Goal: Task Accomplishment & Management: Use online tool/utility

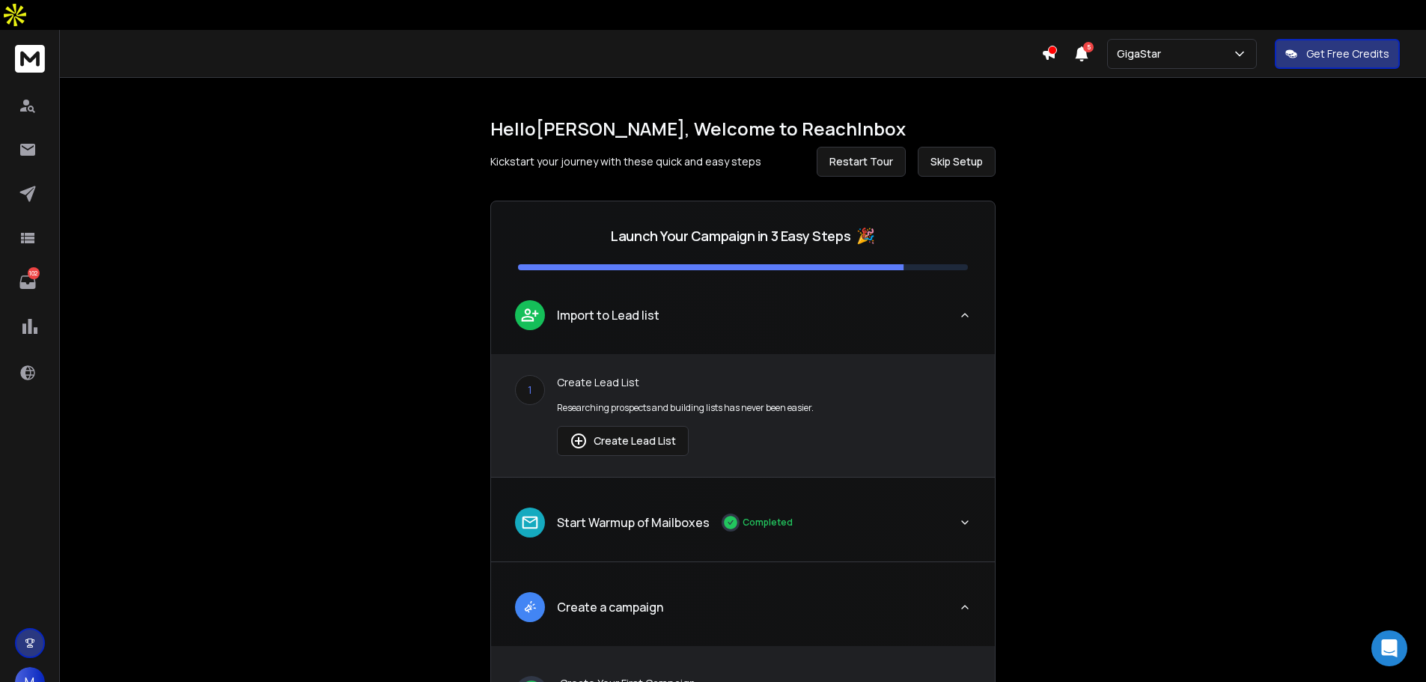
click at [1225, 40] on div "5 GigaStar Get Free Credits" at bounding box center [713, 54] width 1426 height 48
click at [1220, 46] on div "GigaStar" at bounding box center [1182, 53] width 130 height 15
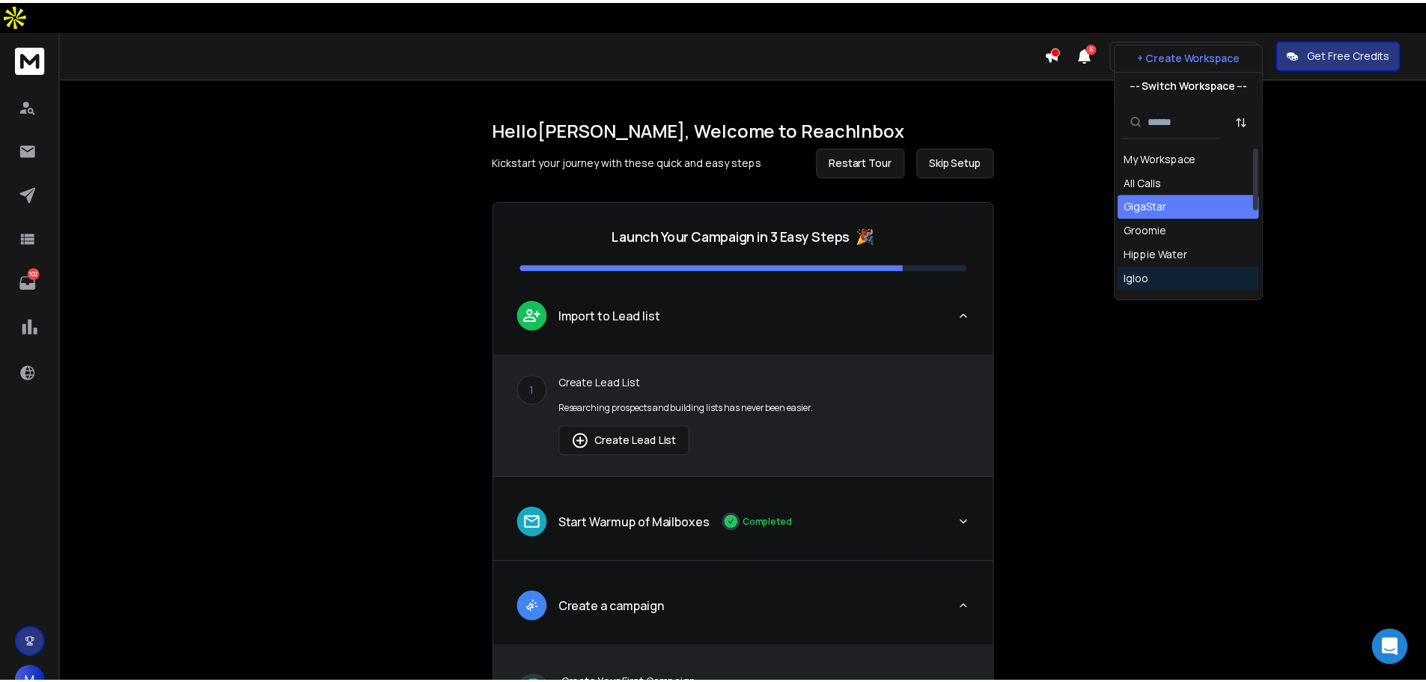
scroll to position [210, 0]
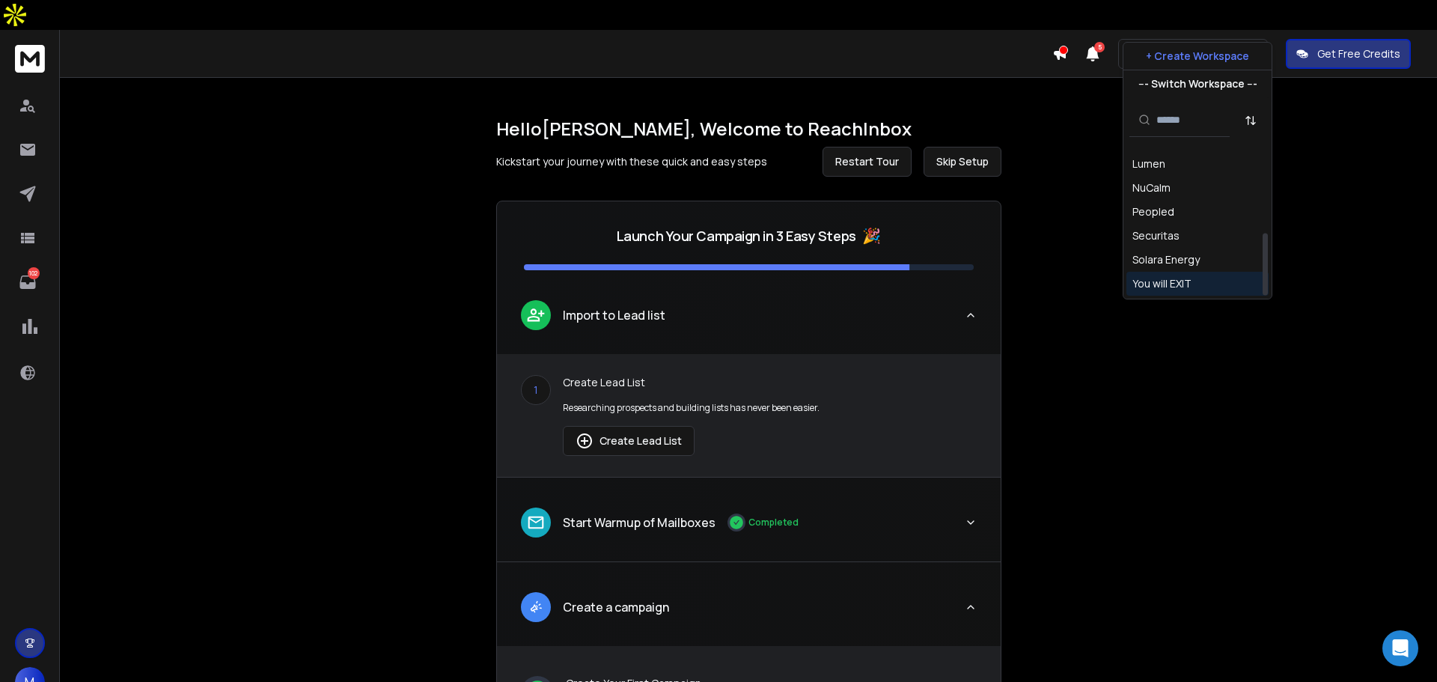
click at [1197, 277] on div "You will EXIT" at bounding box center [1198, 284] width 142 height 24
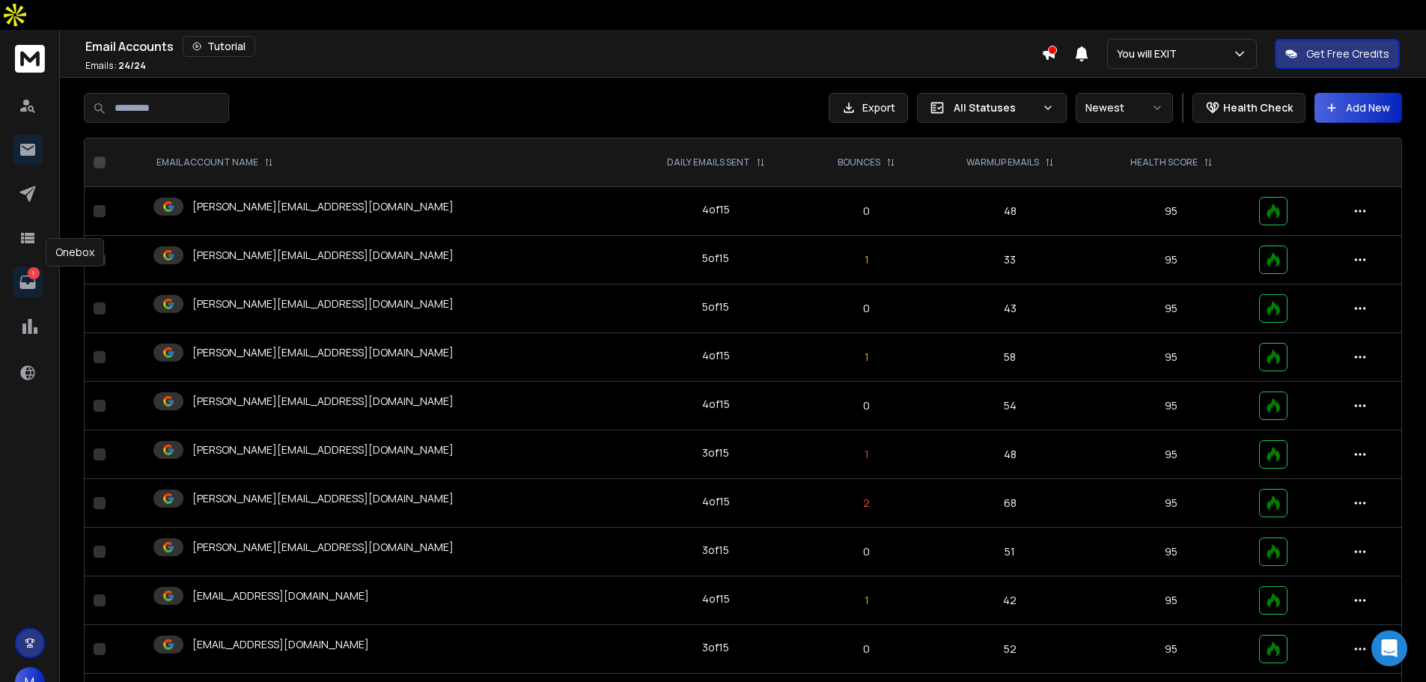
click at [31, 267] on p "1" at bounding box center [34, 273] width 12 height 12
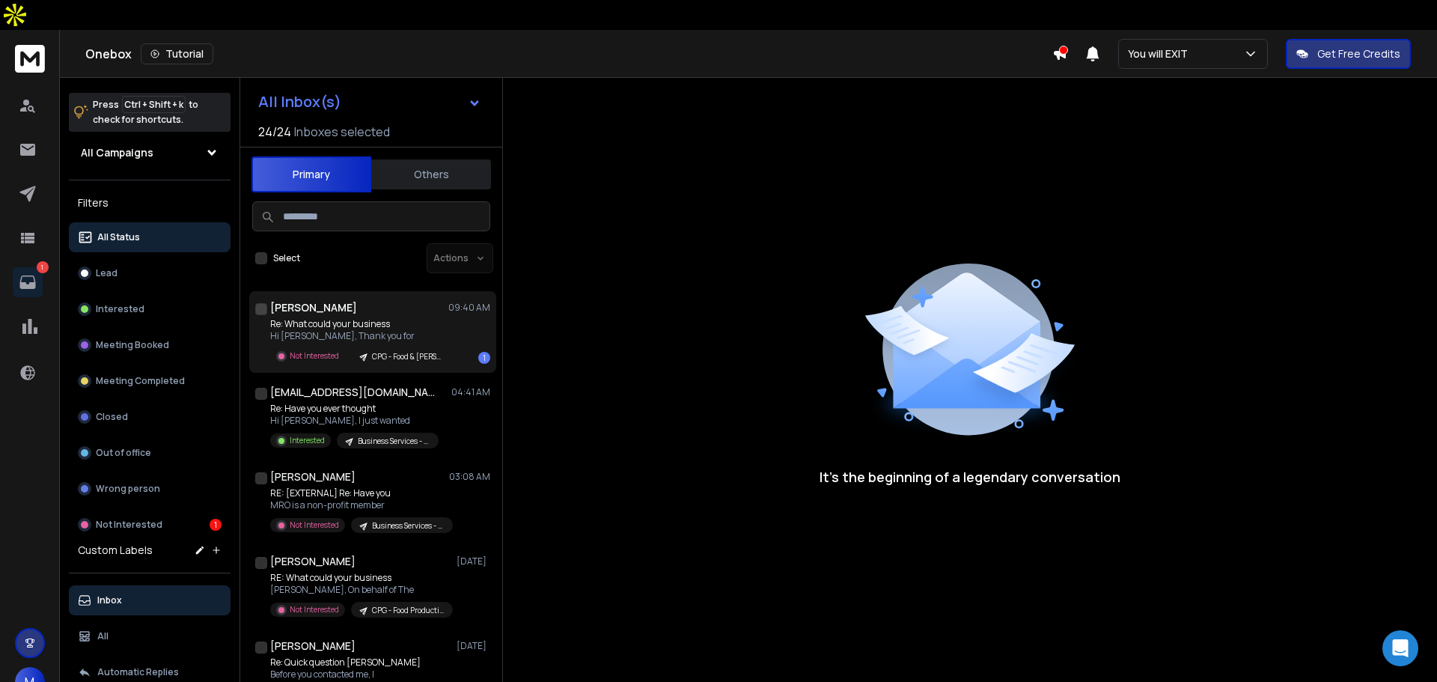
click at [368, 330] on p "Hi [PERSON_NAME], Thank you for" at bounding box center [360, 336] width 180 height 12
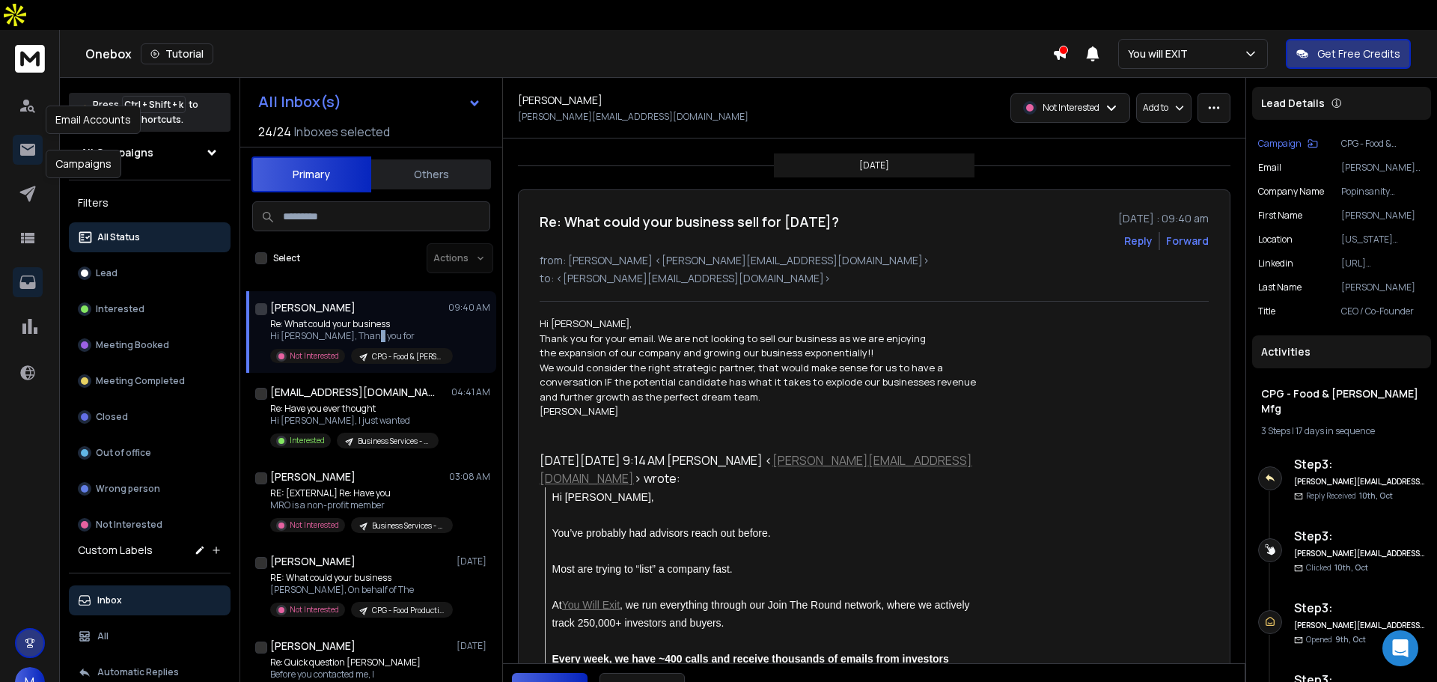
click at [36, 141] on icon at bounding box center [28, 150] width 18 height 18
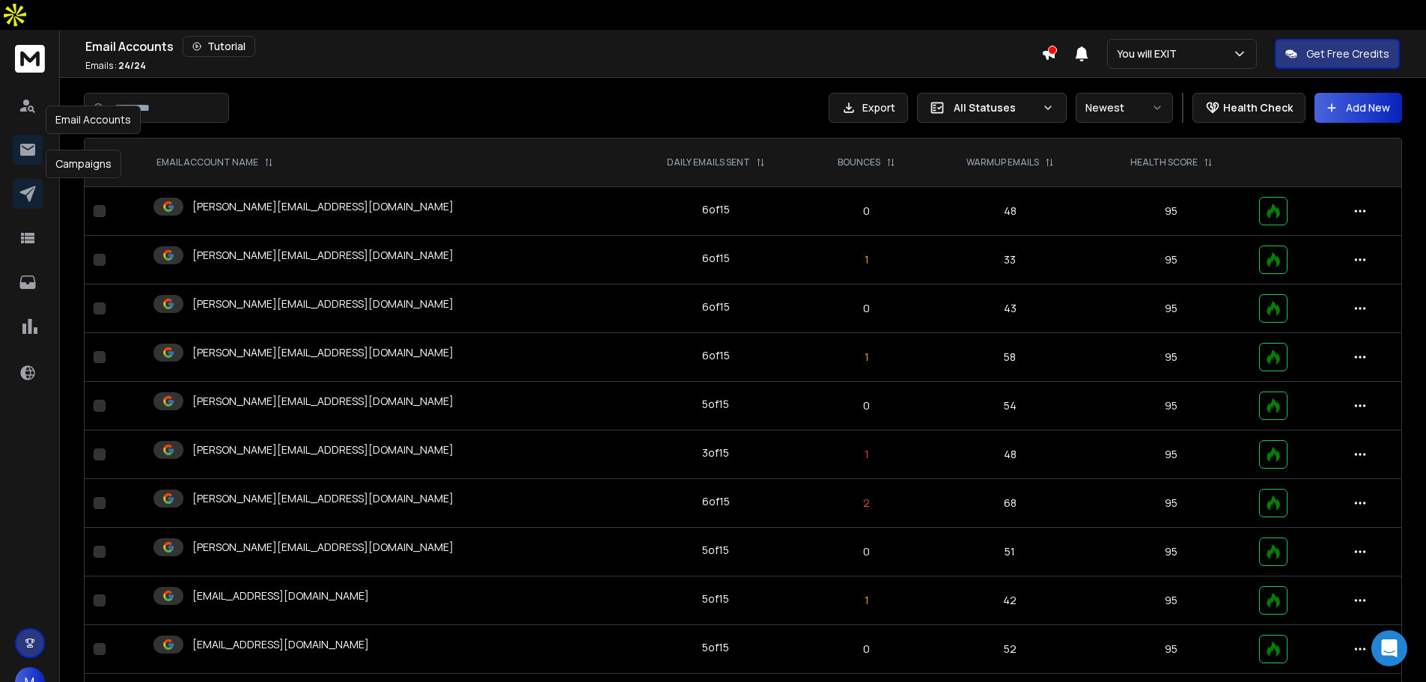
click at [28, 186] on icon at bounding box center [27, 194] width 16 height 16
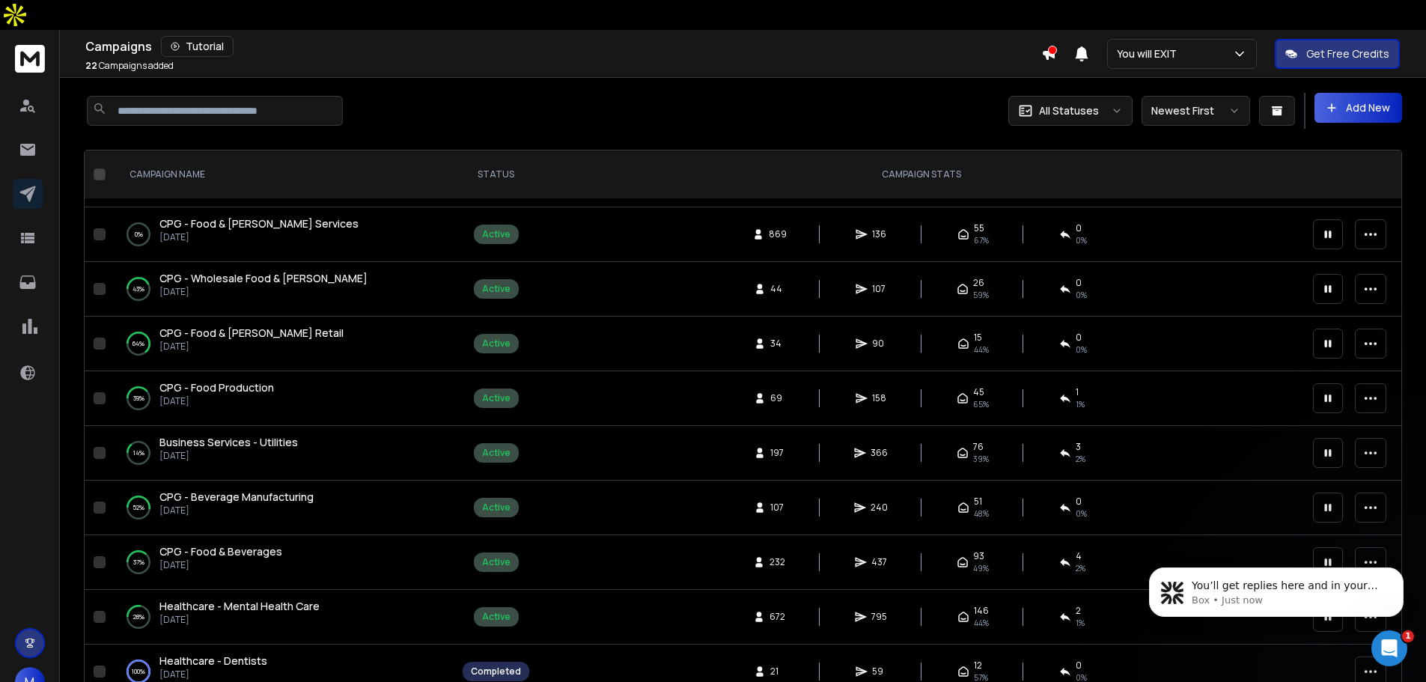
scroll to position [701, 0]
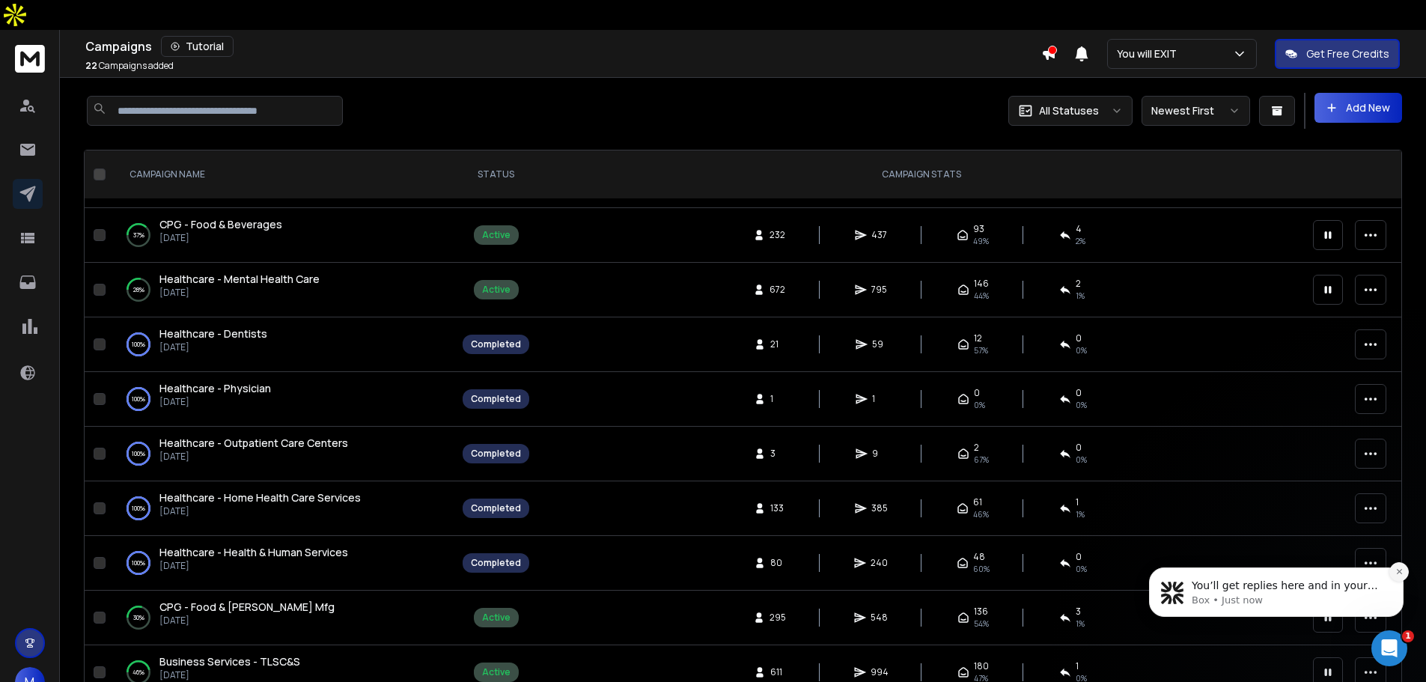
click at [1401, 573] on icon "Dismiss notification" at bounding box center [1399, 571] width 8 height 8
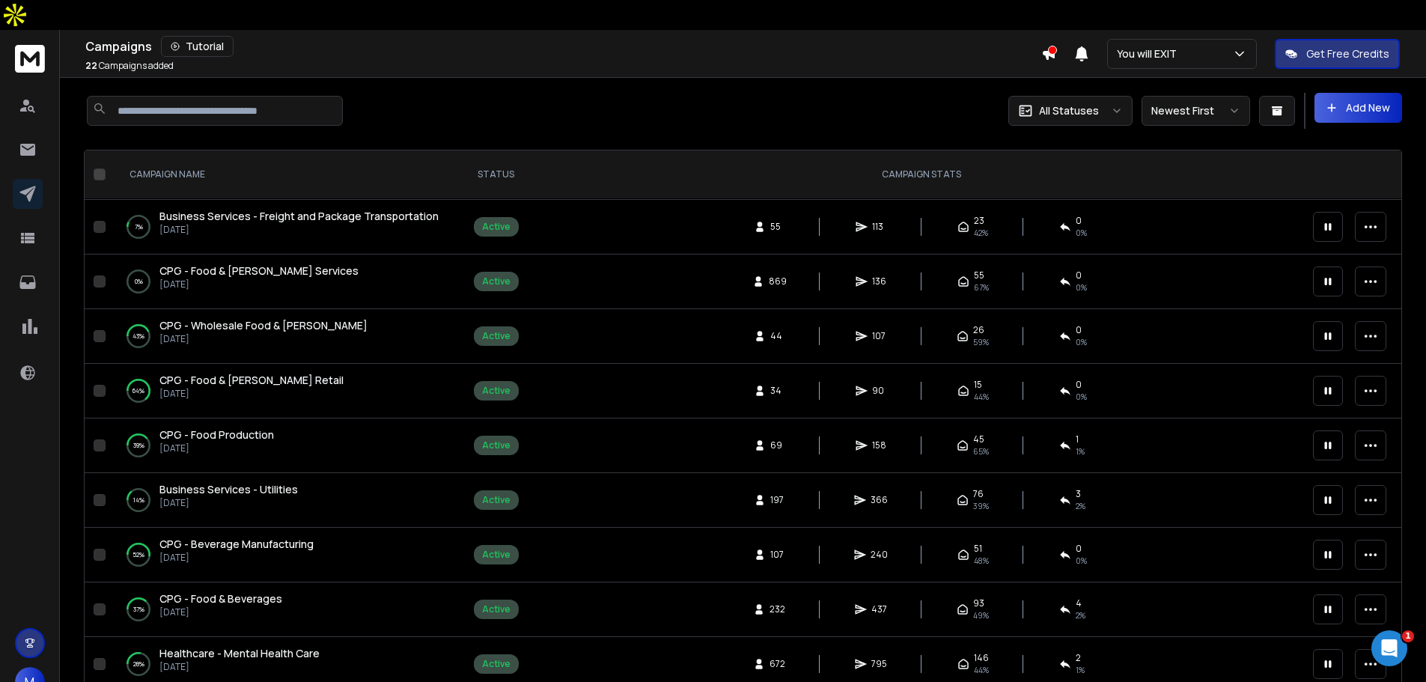
scroll to position [0, 0]
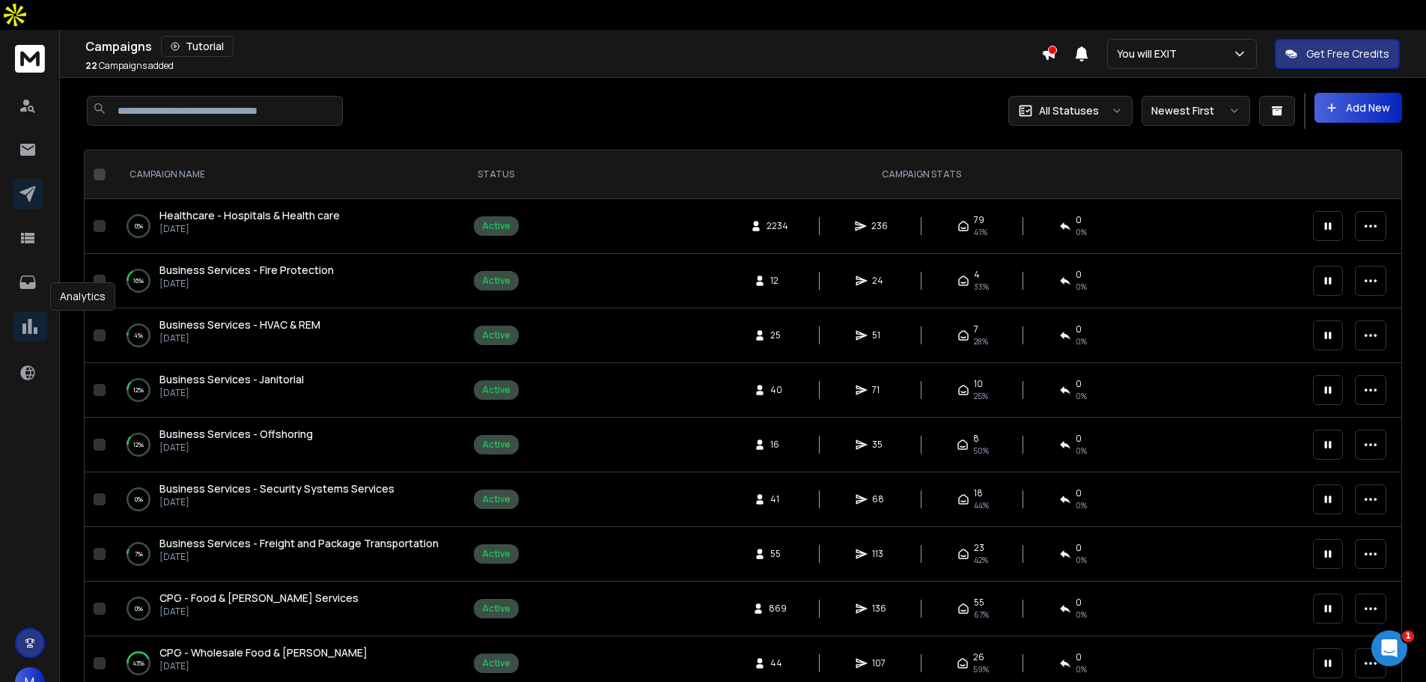
click at [24, 315] on icon at bounding box center [30, 326] width 22 height 22
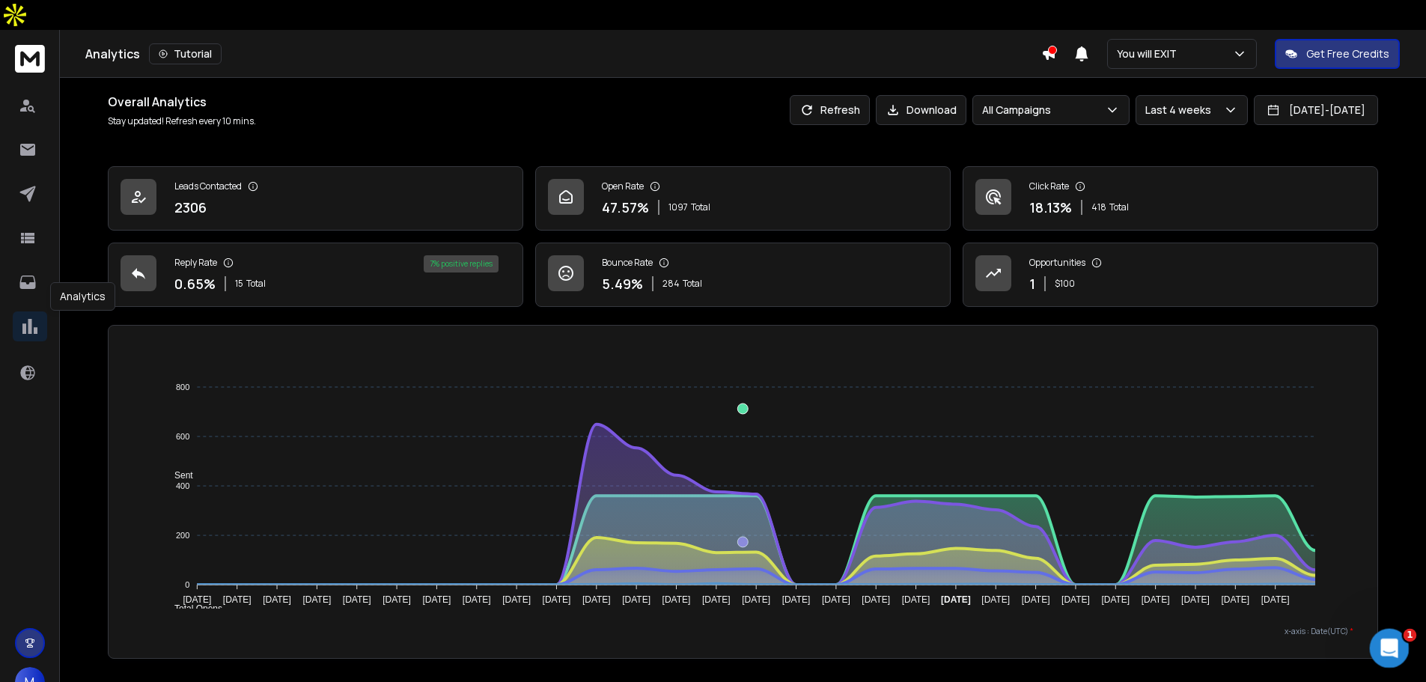
click at [1391, 648] on icon "Open Intercom Messenger" at bounding box center [1387, 646] width 25 height 25
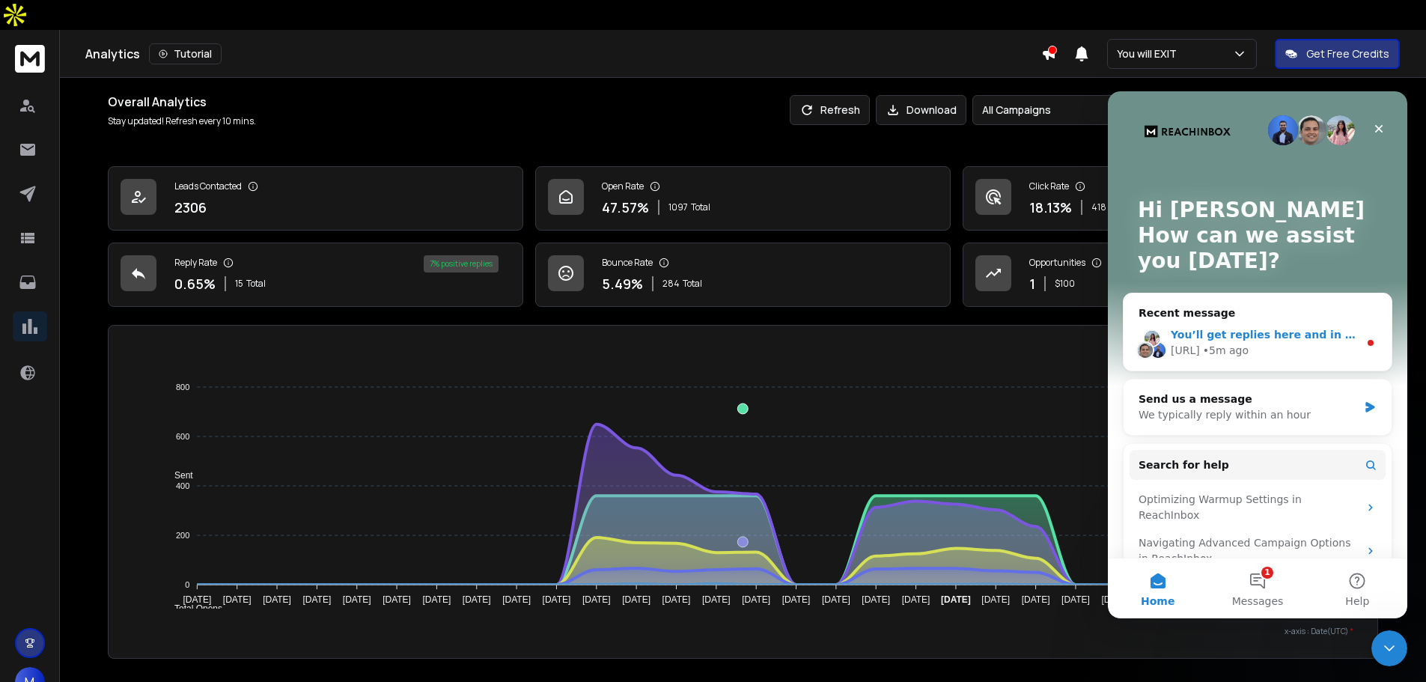
click at [1249, 346] on div "• 5m ago" at bounding box center [1226, 351] width 46 height 16
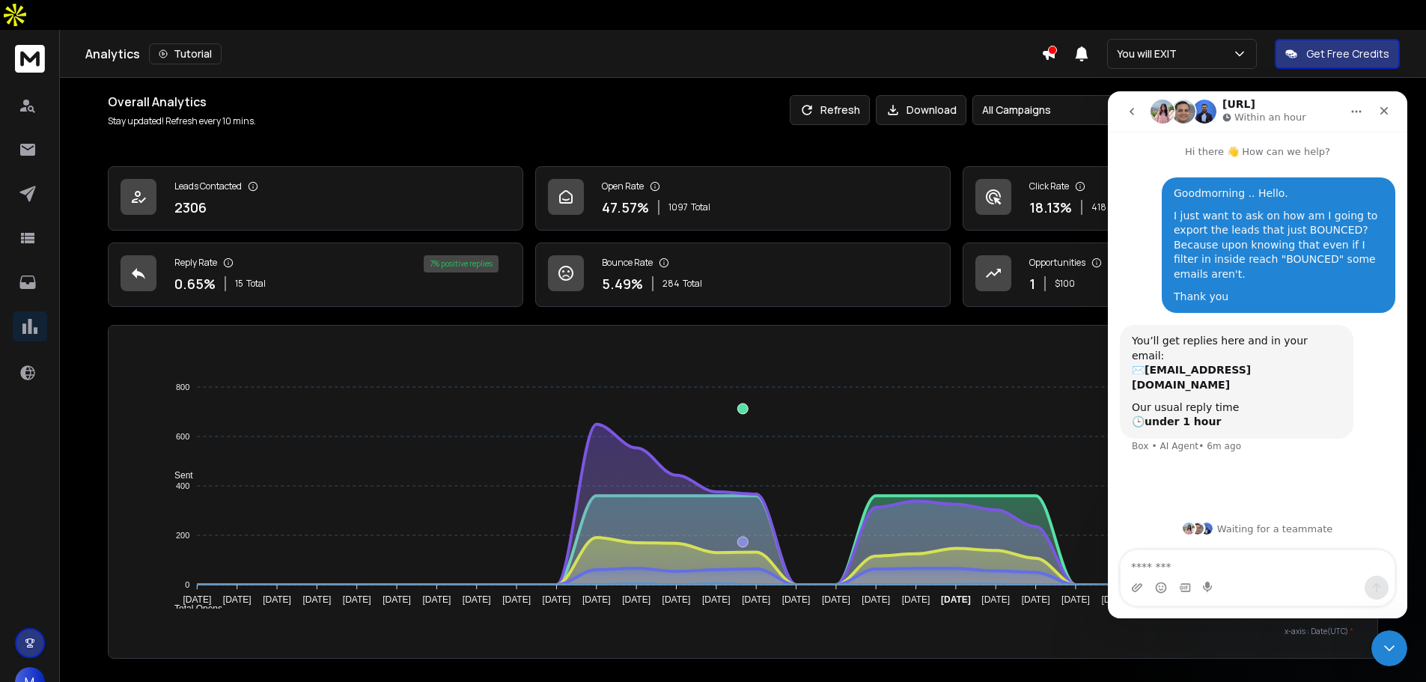
click at [637, 93] on div "Overall Analytics Stay updated! Refresh every 10 mins. Refresh Download All Cam…" at bounding box center [743, 110] width 1270 height 34
click at [21, 185] on icon at bounding box center [28, 194] width 18 height 18
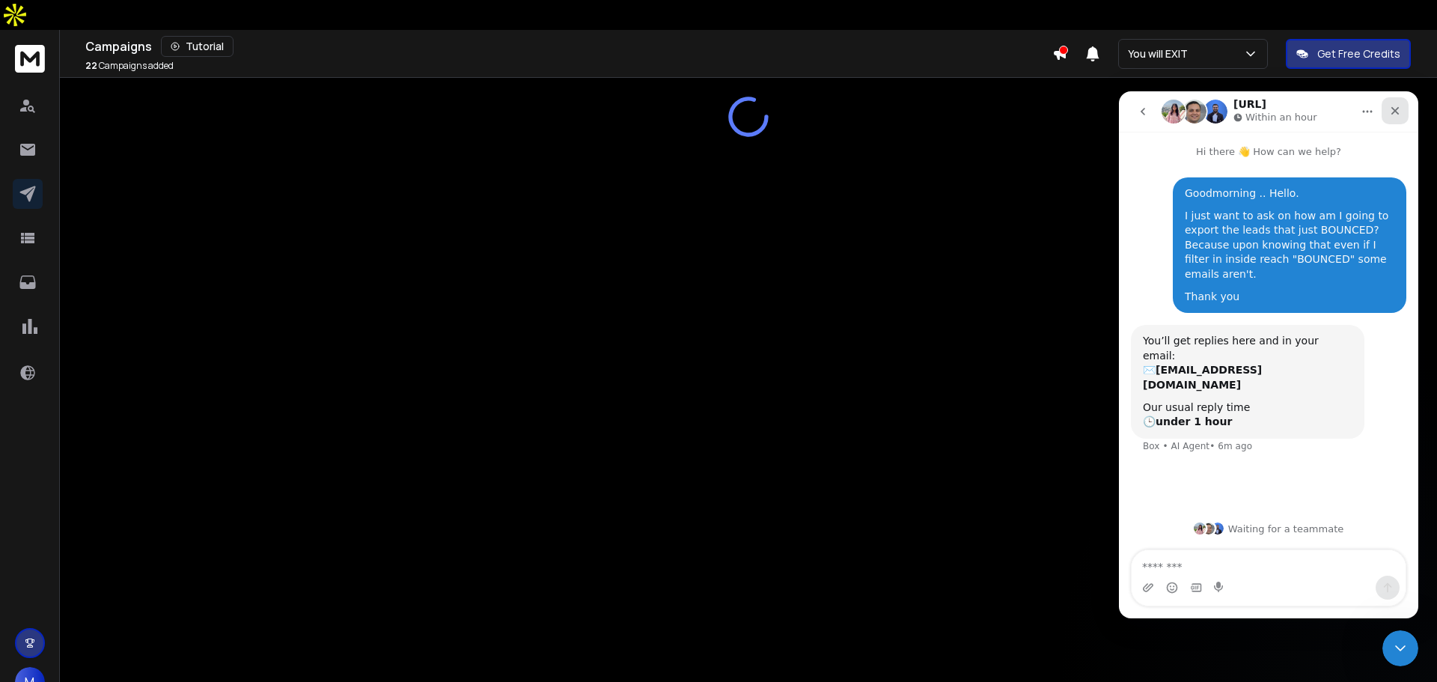
click at [1397, 115] on icon "Close" at bounding box center [1395, 111] width 12 height 12
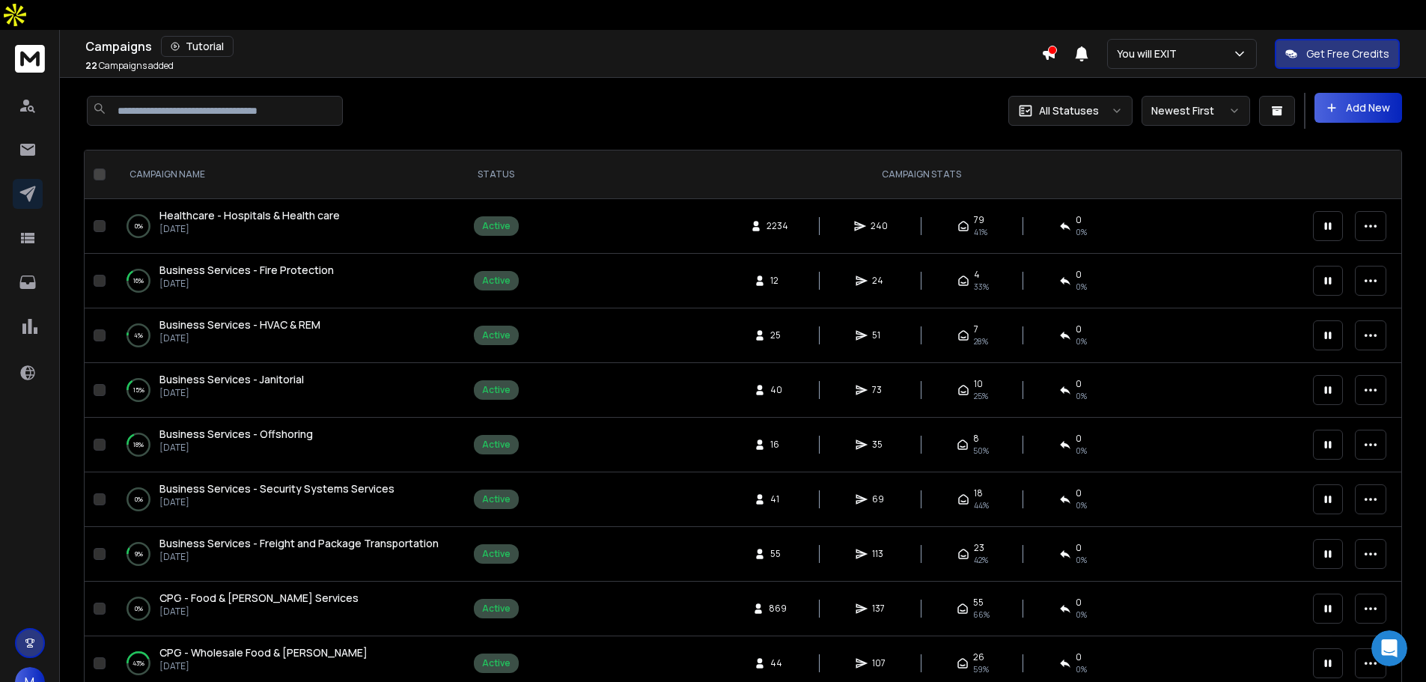
click at [690, 214] on div "2234 240 79 41 % 0 0 %" at bounding box center [921, 226] width 748 height 24
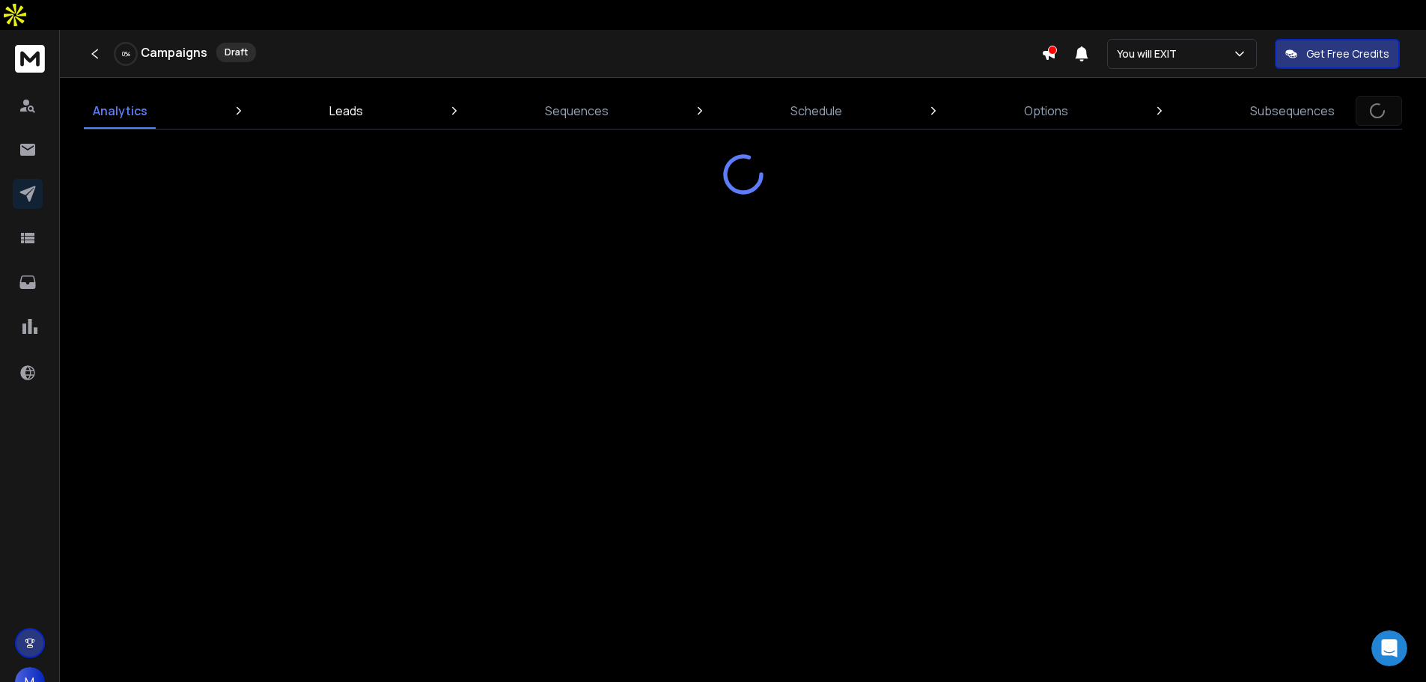
click at [354, 93] on link "Leads" at bounding box center [346, 111] width 52 height 36
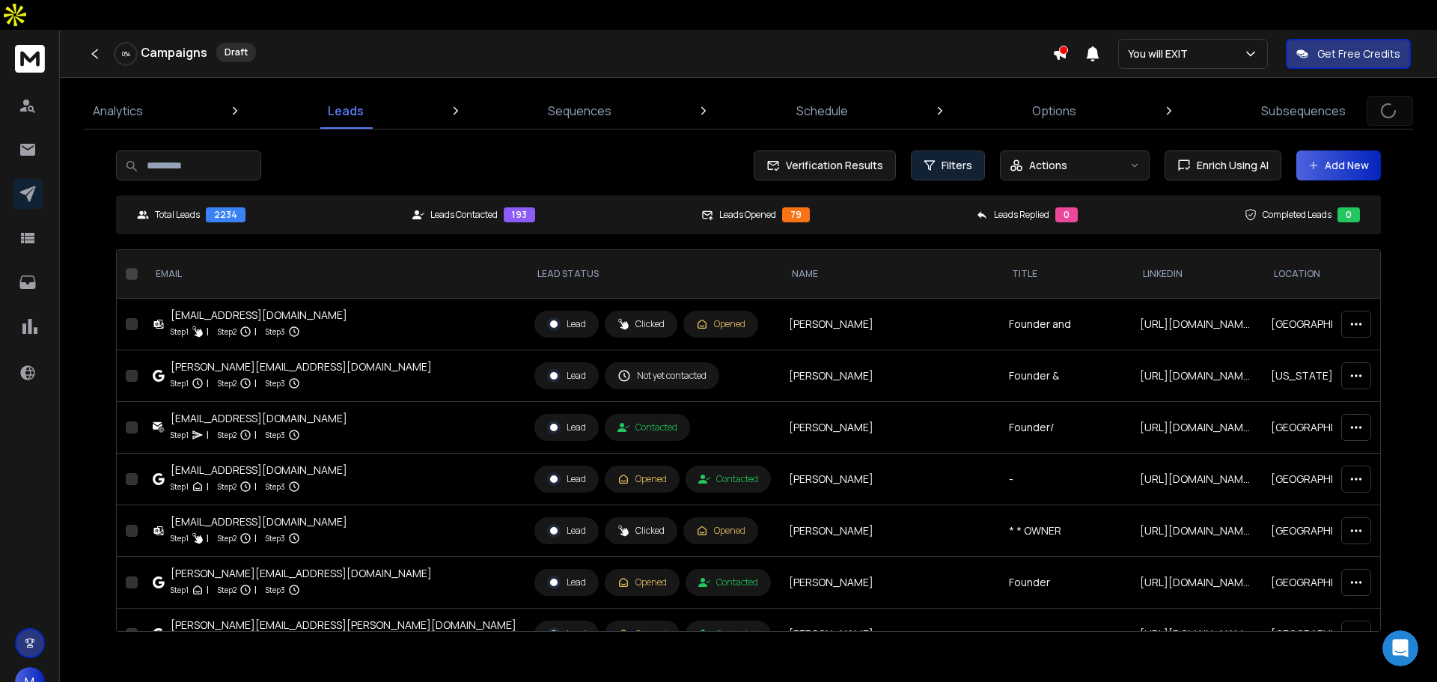
click at [957, 158] on span "Filters" at bounding box center [957, 165] width 31 height 15
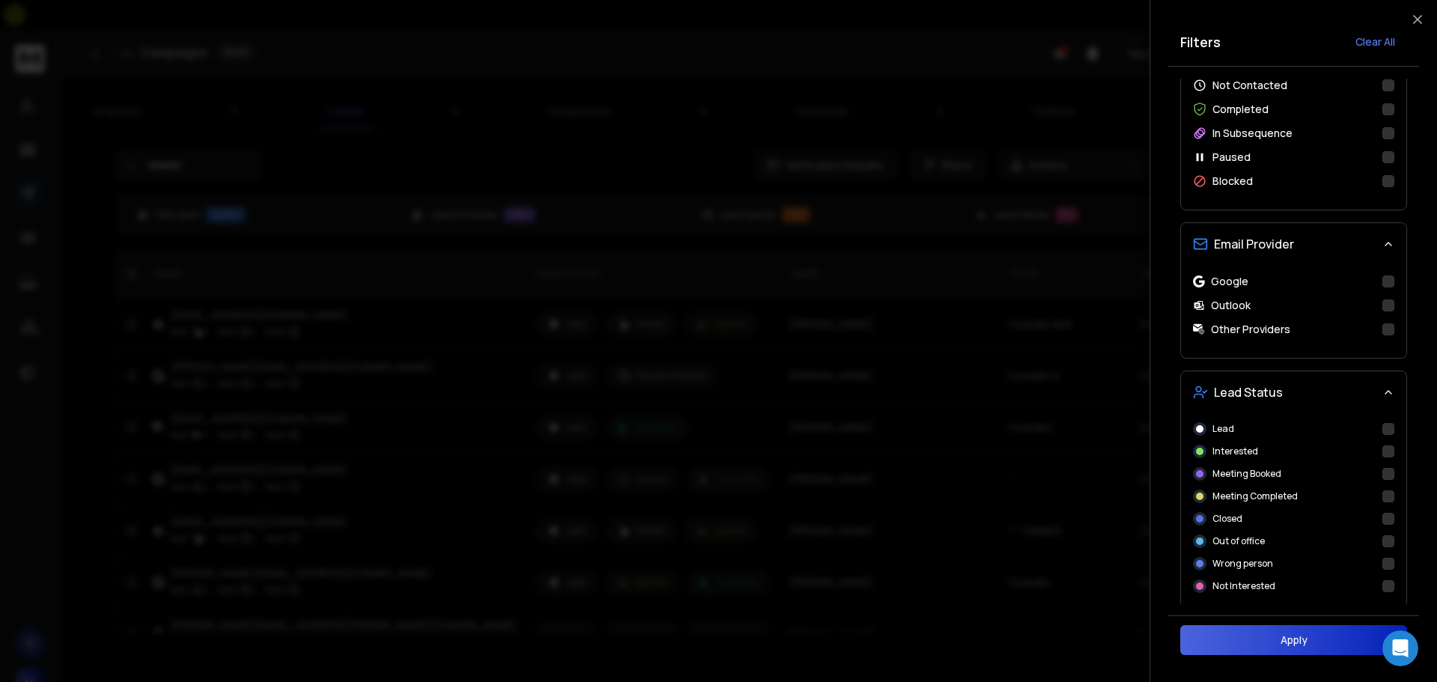
scroll to position [588, 0]
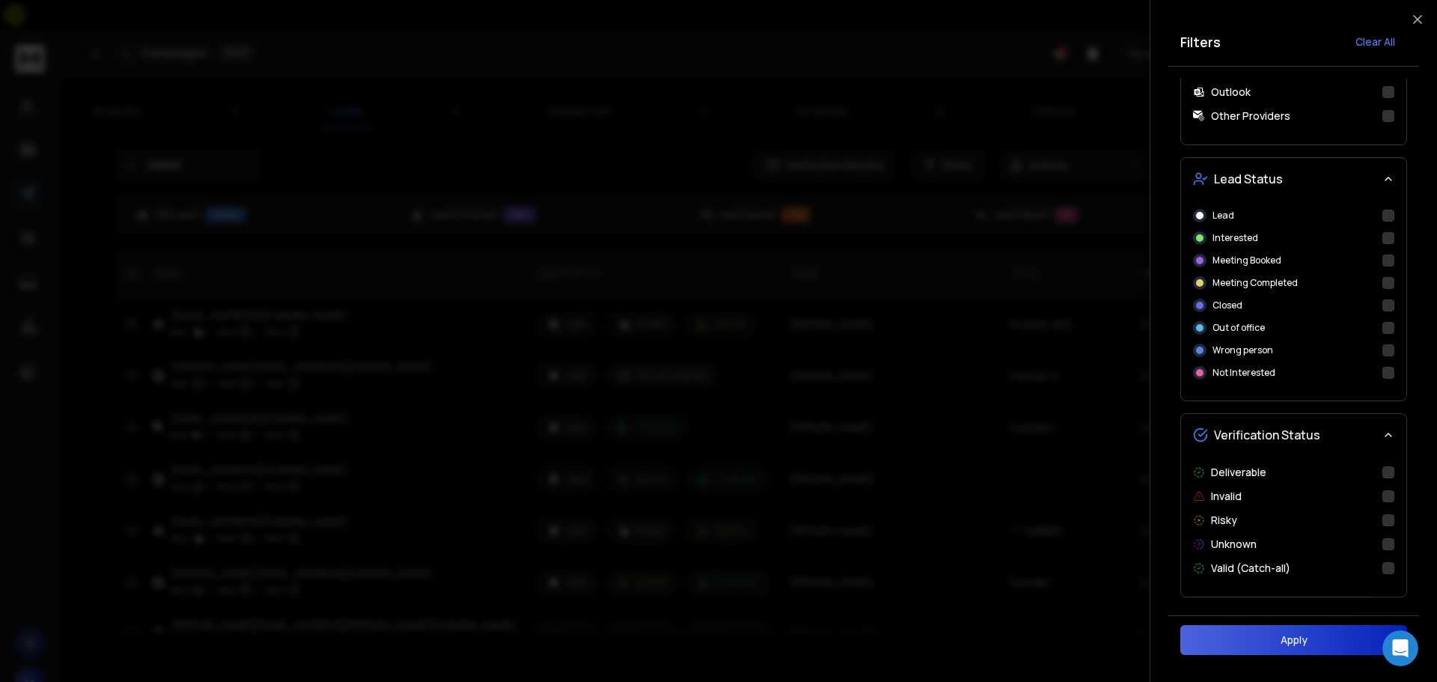
click at [1389, 492] on div "Deliverable Invalid Risky Unknown Valid (Catch-all)" at bounding box center [1293, 531] width 225 height 132
click at [1383, 495] on div "Deliverable Invalid Risky Unknown Valid (Catch-all)" at bounding box center [1293, 531] width 225 height 132
click at [1383, 497] on button "Invalid" at bounding box center [1389, 496] width 12 height 12
click at [1319, 642] on button "Apply" at bounding box center [1294, 640] width 227 height 30
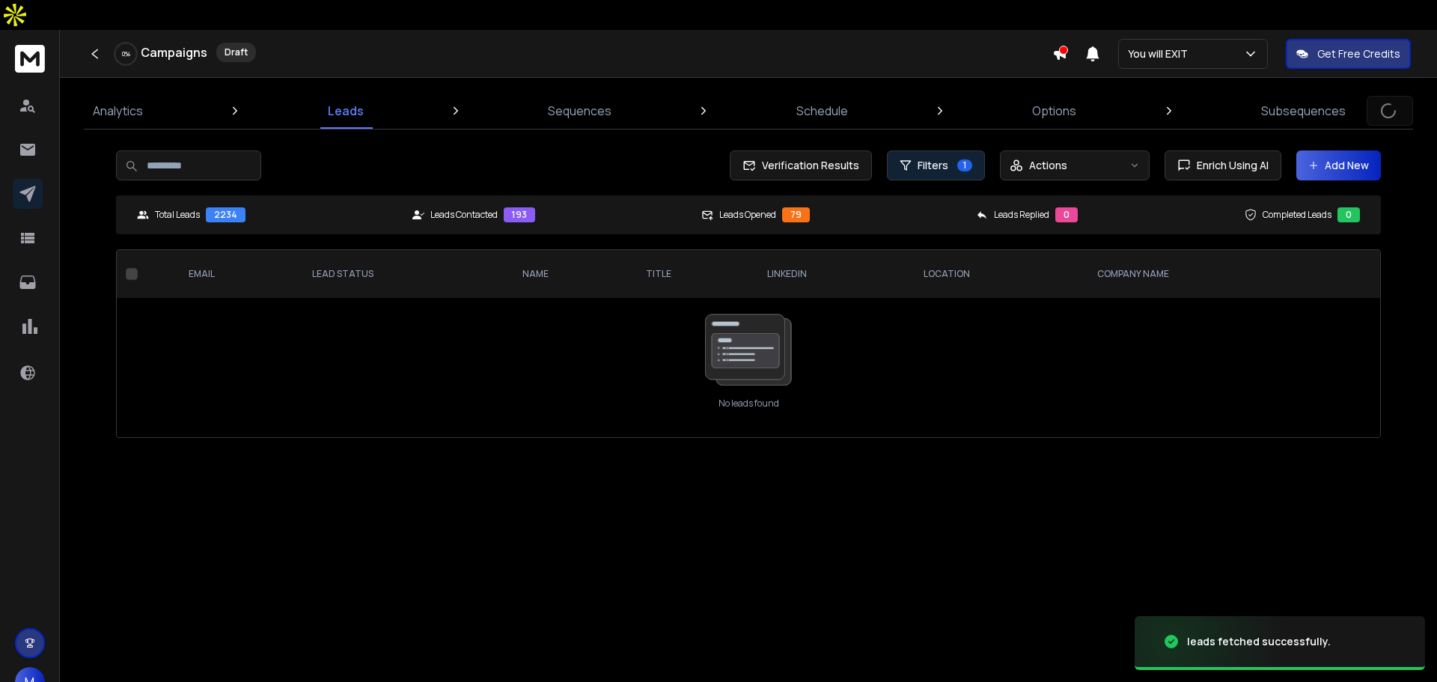
click at [937, 158] on span "Filters" at bounding box center [933, 165] width 31 height 15
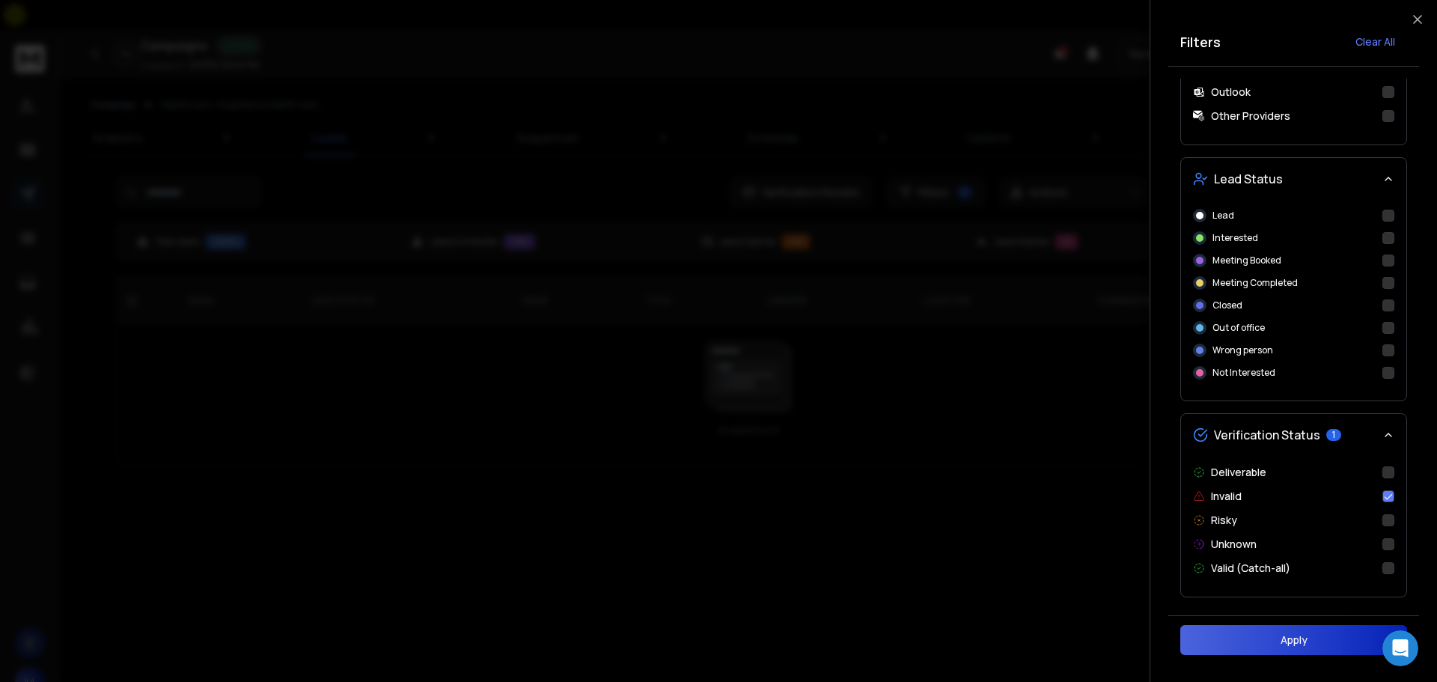
click at [1383, 495] on button "Invalid" at bounding box center [1389, 496] width 12 height 12
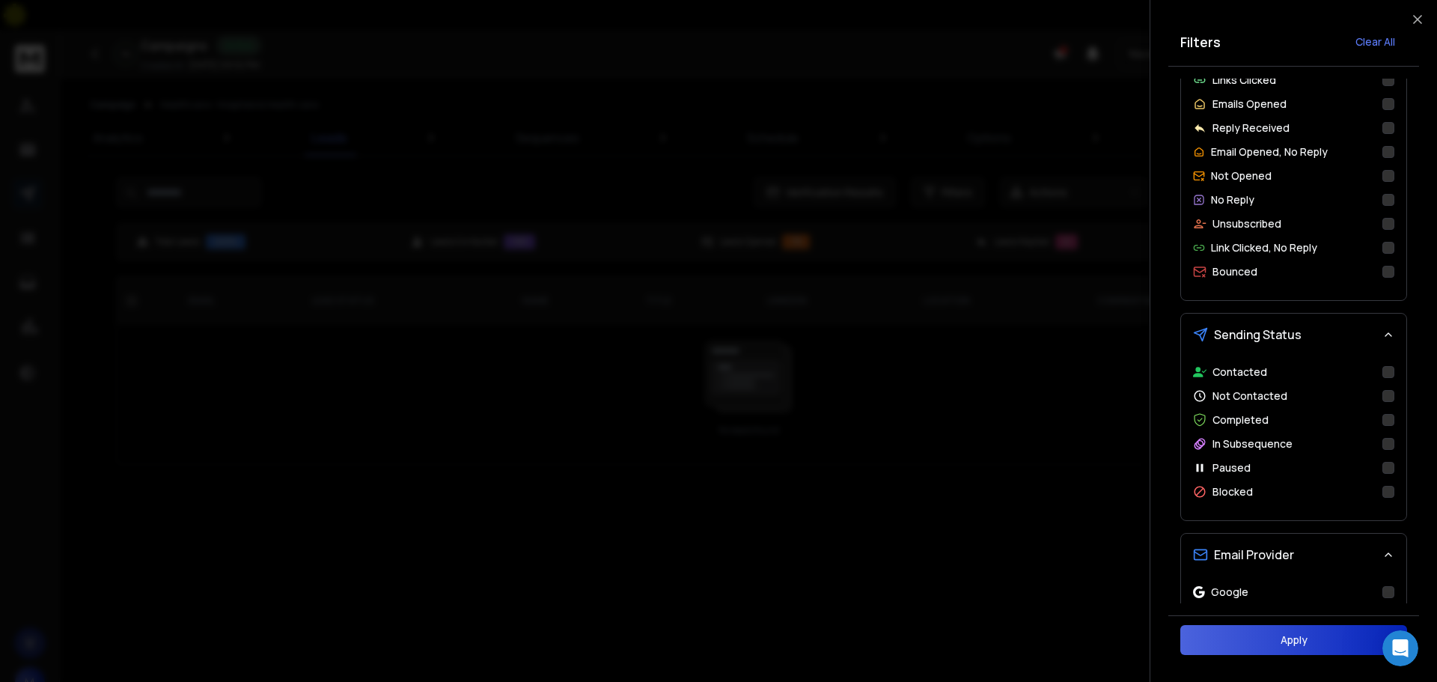
scroll to position [0, 0]
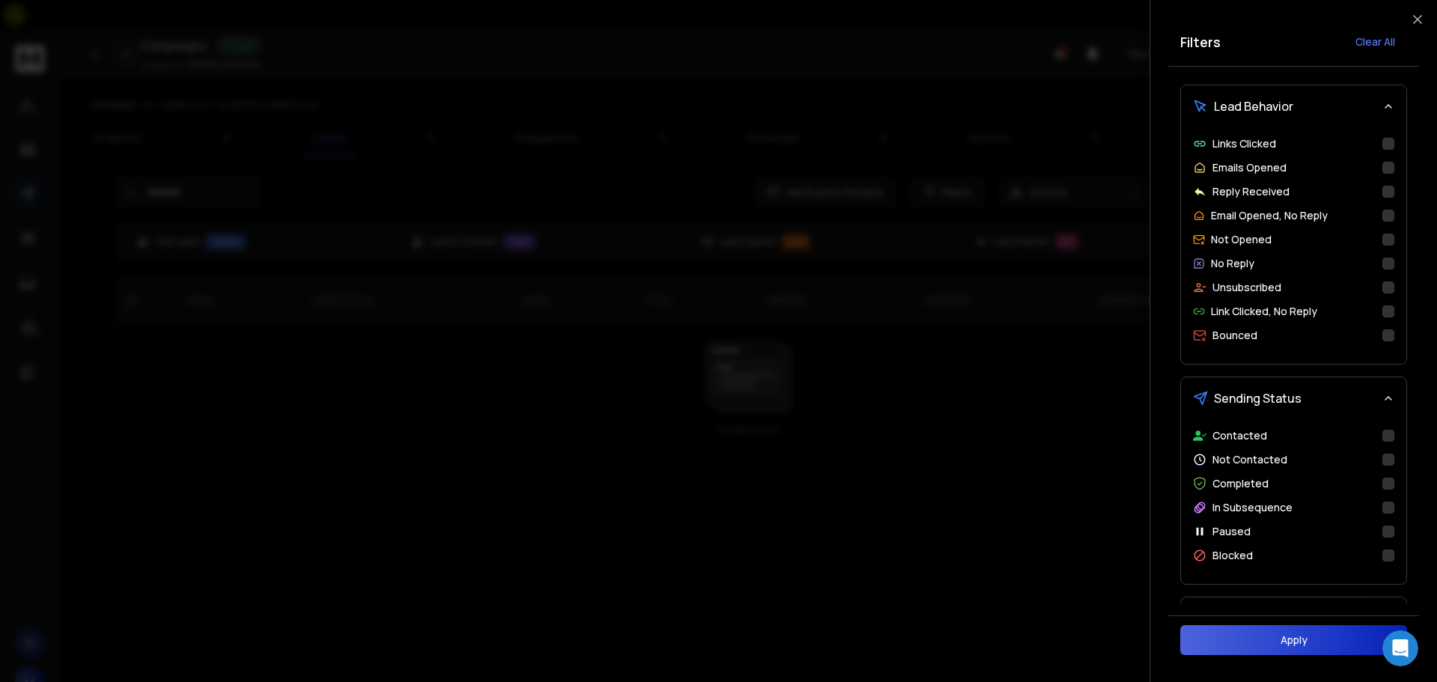
click at [1383, 334] on button "Bounced" at bounding box center [1389, 335] width 12 height 12
click at [1311, 645] on button "Apply" at bounding box center [1294, 640] width 227 height 30
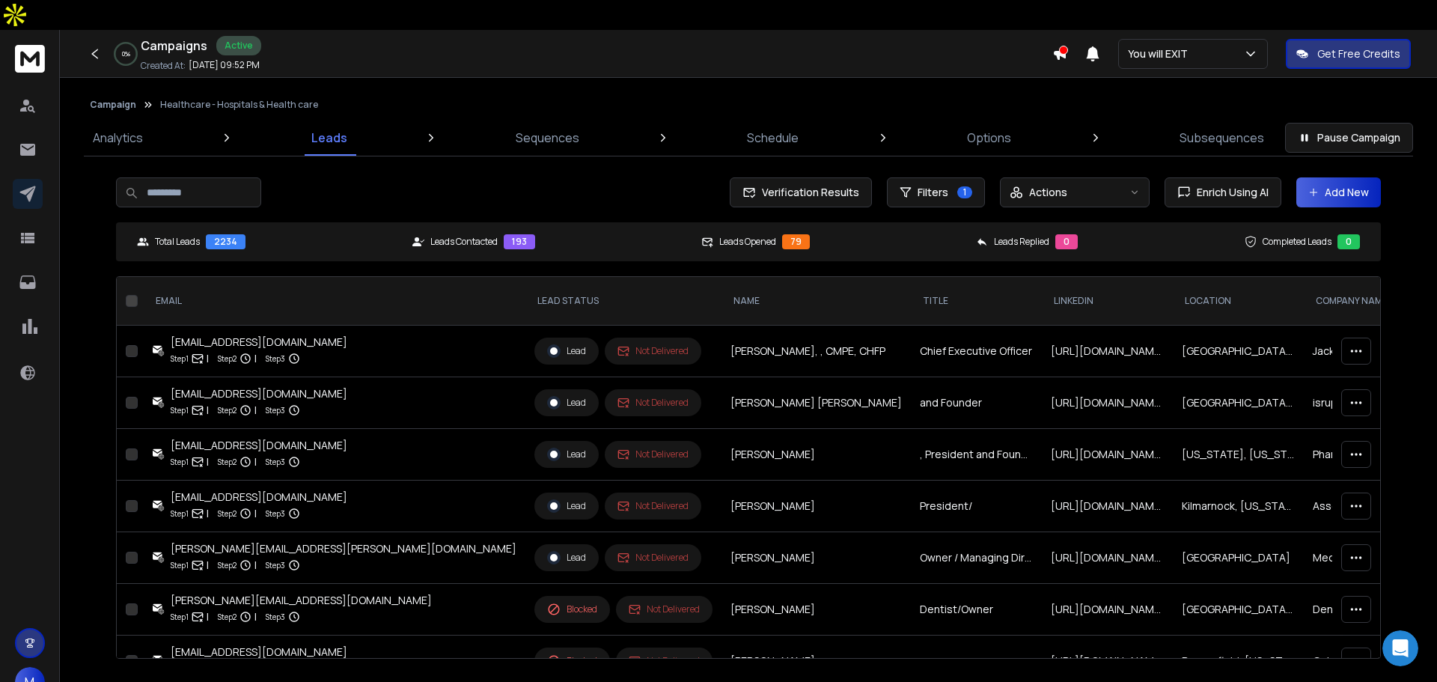
click at [618, 345] on div "Not Delivered" at bounding box center [653, 351] width 71 height 12
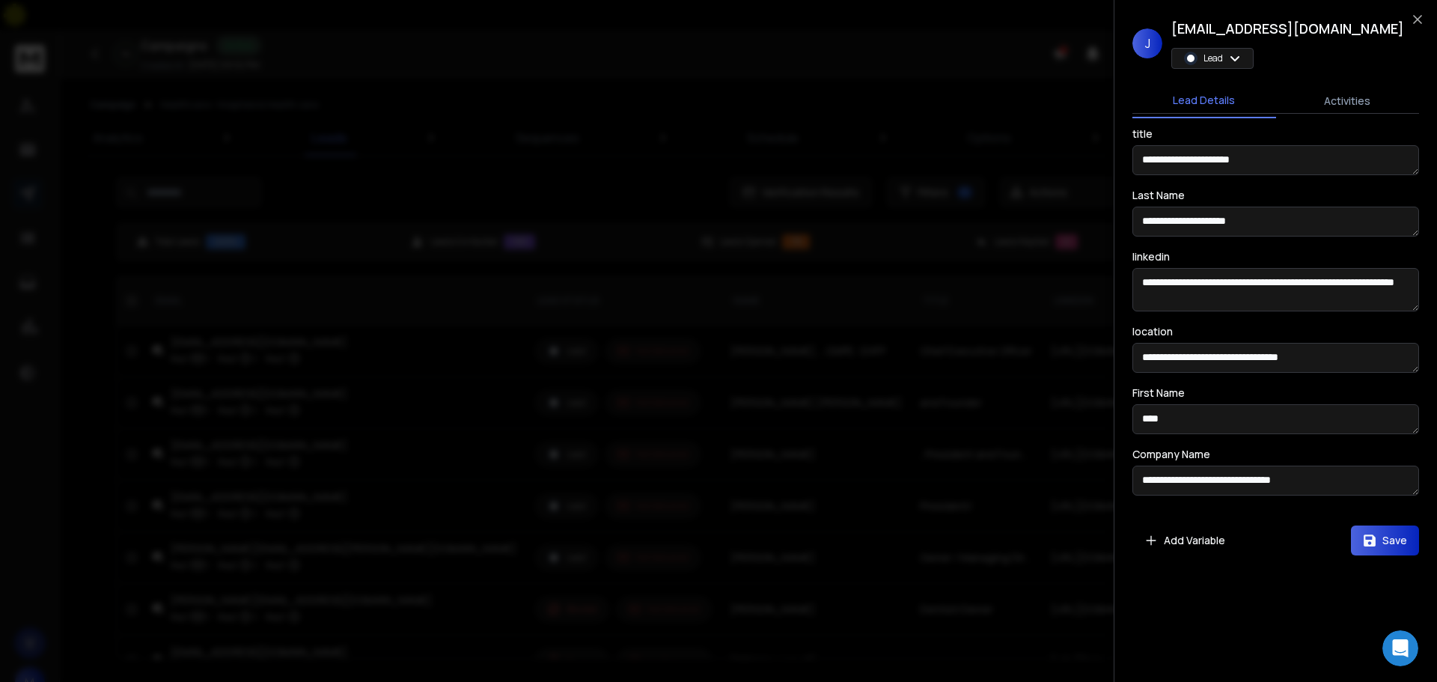
click at [1360, 94] on button "Activities" at bounding box center [1348, 101] width 144 height 33
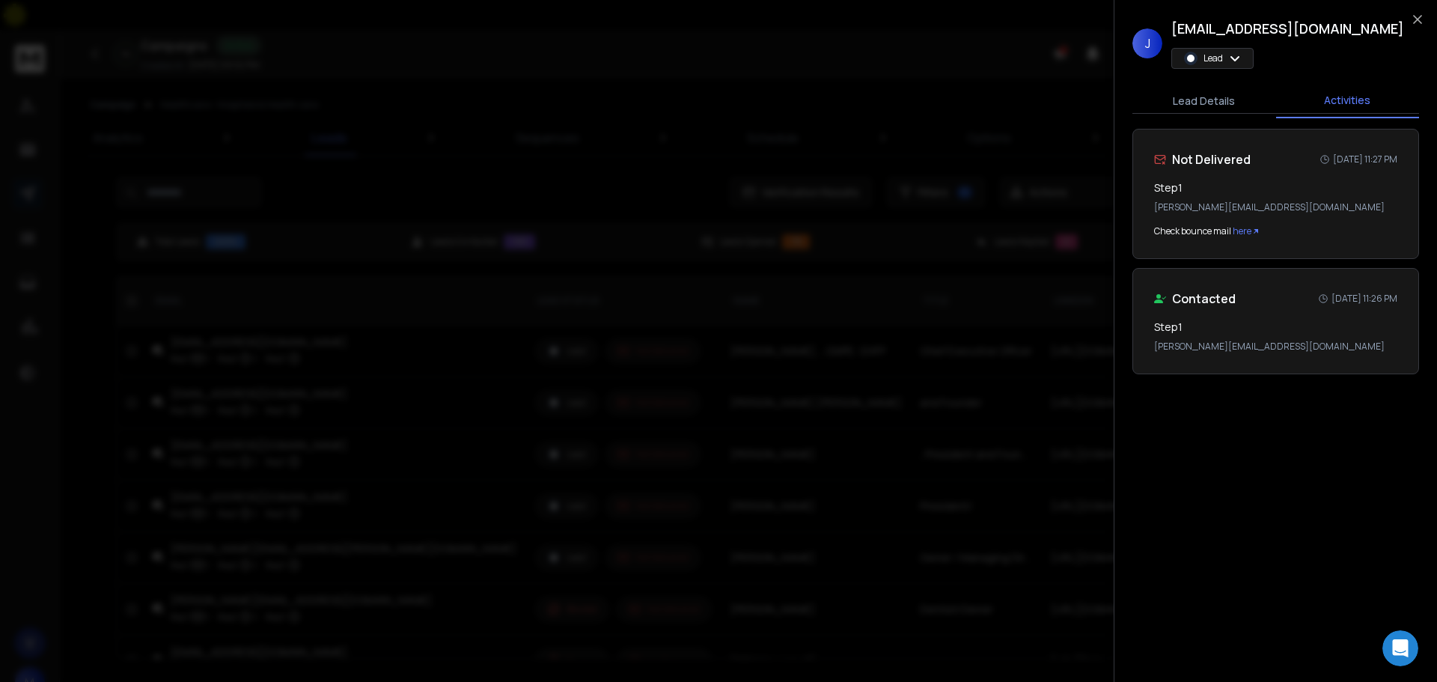
click at [770, 406] on div at bounding box center [718, 341] width 1437 height 682
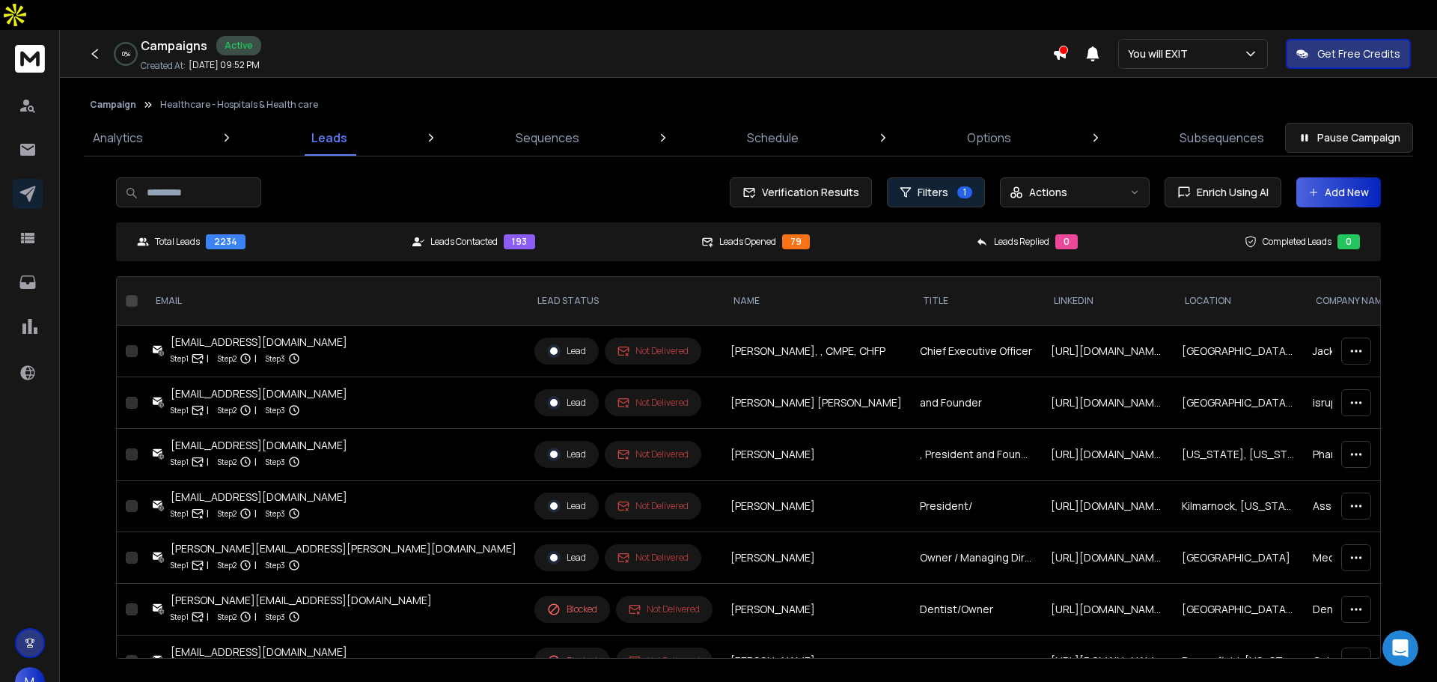
click at [946, 185] on span "Filters" at bounding box center [933, 192] width 31 height 15
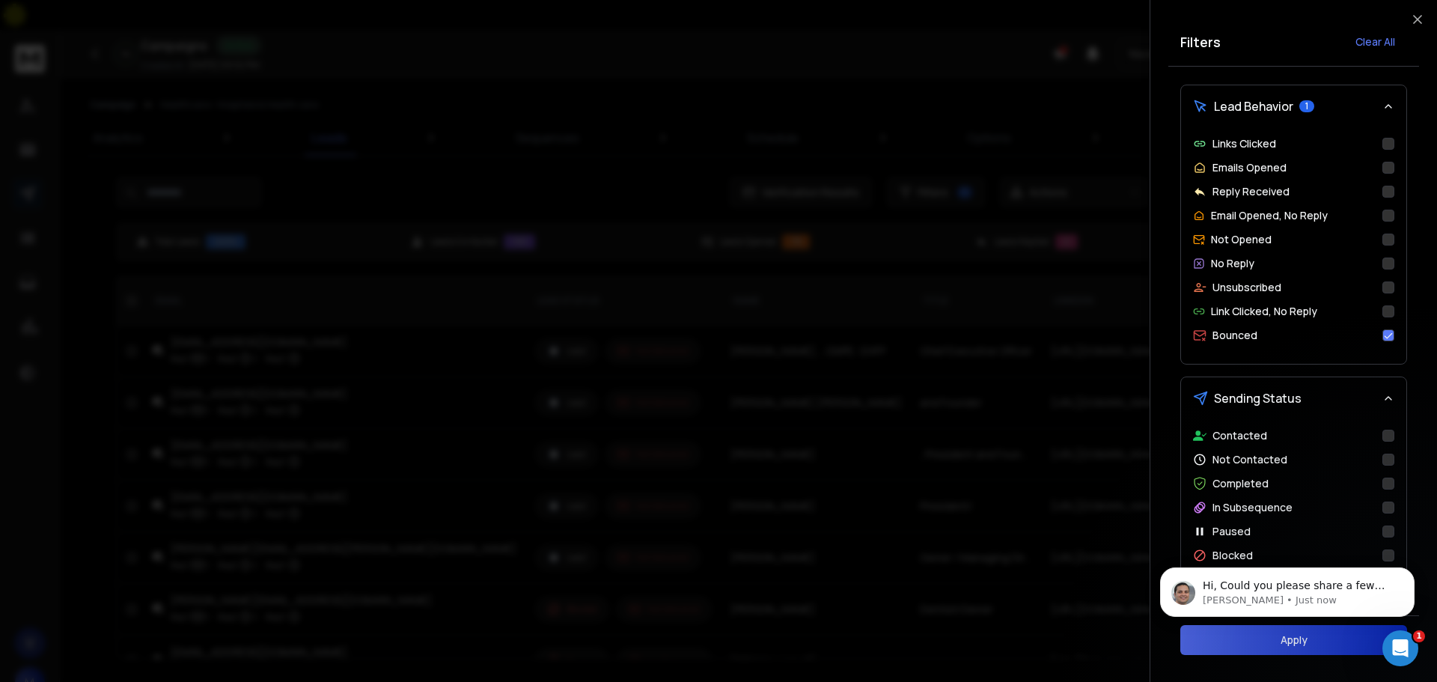
scroll to position [36, 0]
click at [1383, 335] on button "Bounced" at bounding box center [1389, 335] width 12 height 12
click at [1383, 290] on button "Unsubscribed" at bounding box center [1389, 287] width 12 height 12
click at [1306, 648] on button "Apply" at bounding box center [1294, 640] width 227 height 30
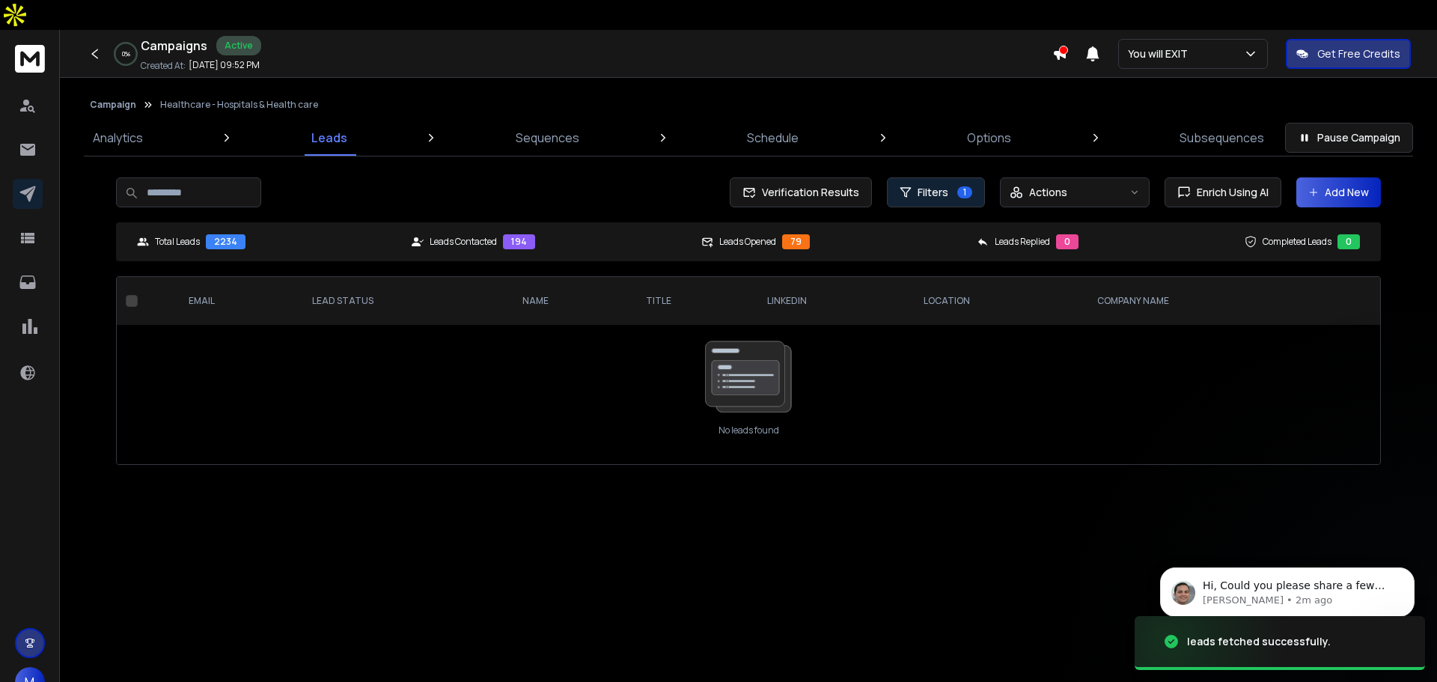
click at [952, 177] on button "Filters 1" at bounding box center [936, 192] width 98 height 30
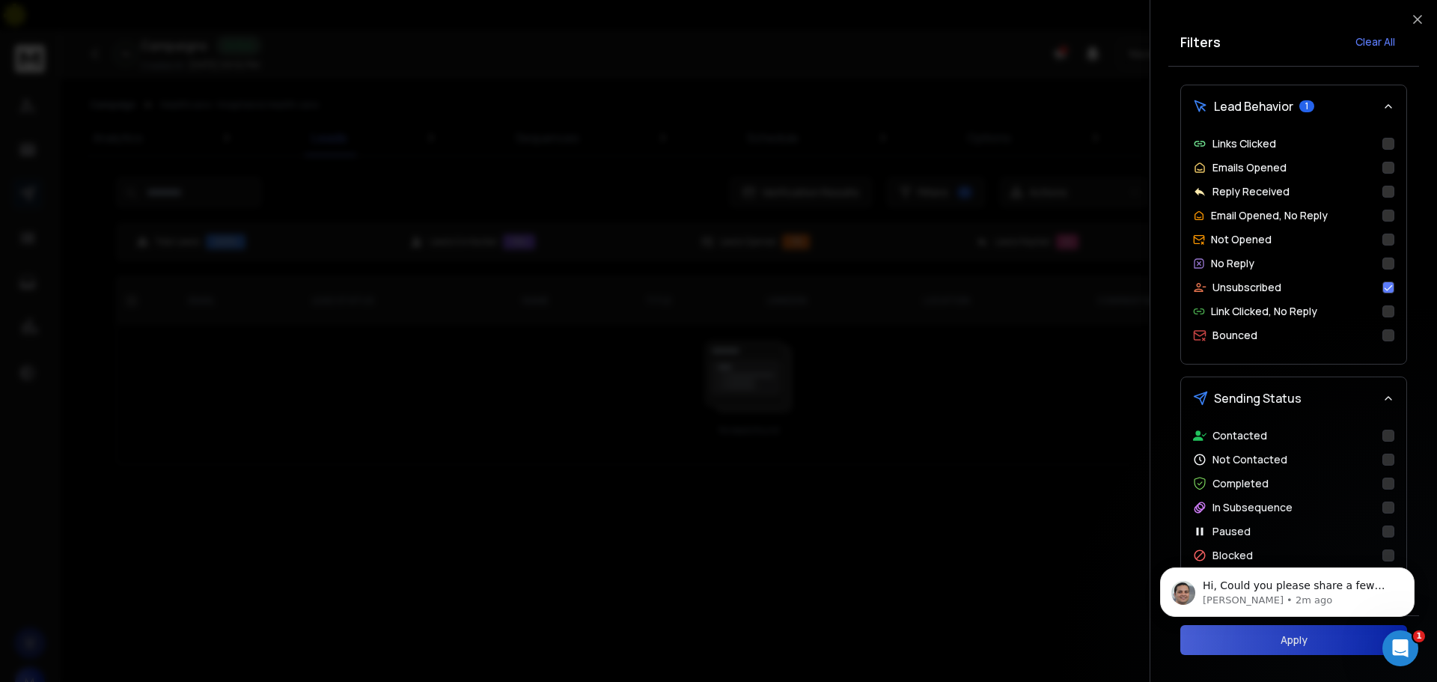
click at [1383, 287] on button "Unsubscribed" at bounding box center [1389, 287] width 12 height 12
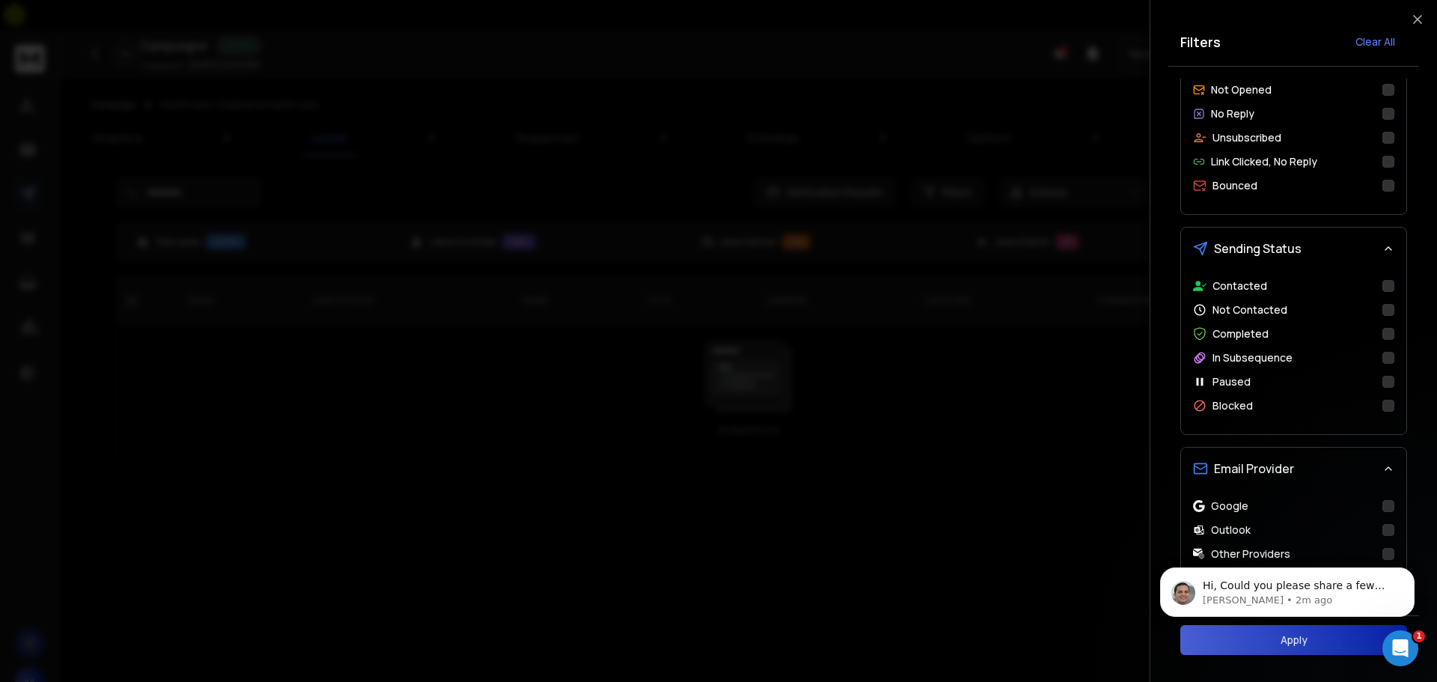
scroll to position [225, 0]
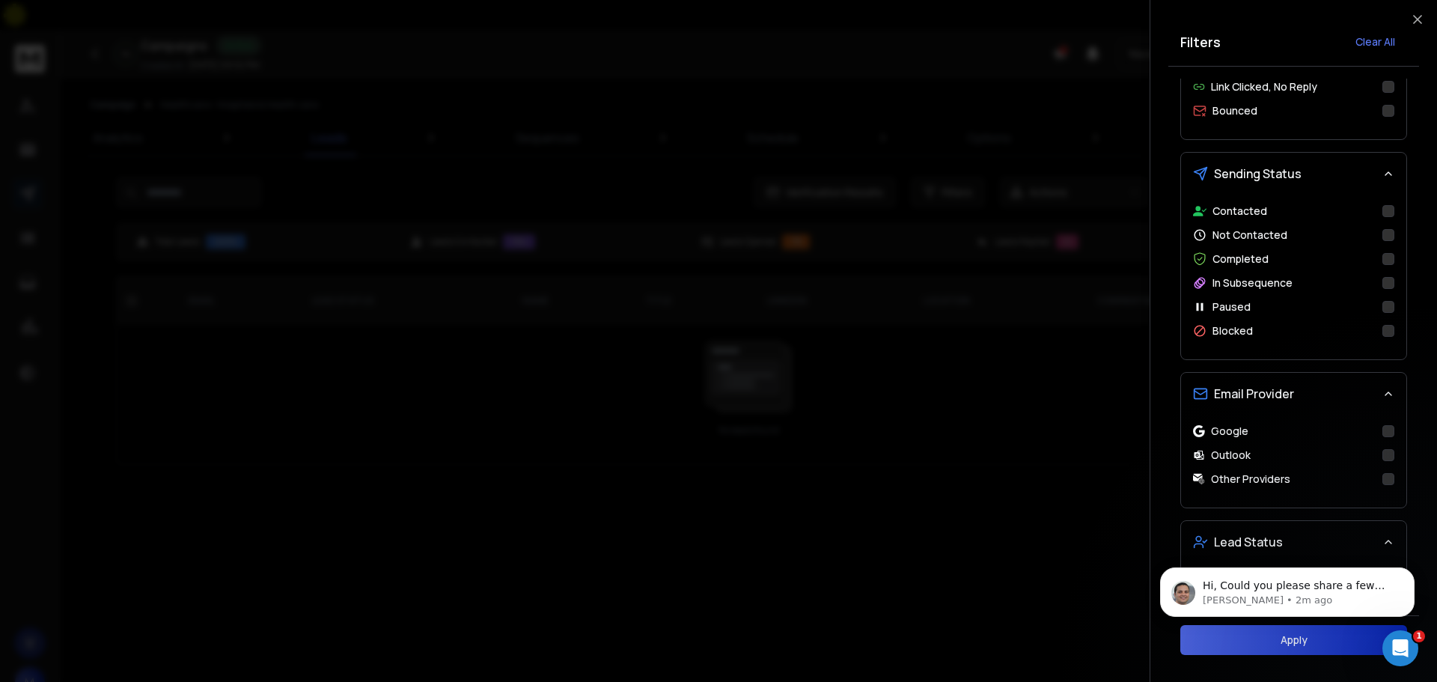
click at [1383, 309] on button "Paused" at bounding box center [1389, 307] width 12 height 12
click at [1291, 646] on button "Apply" at bounding box center [1294, 640] width 227 height 30
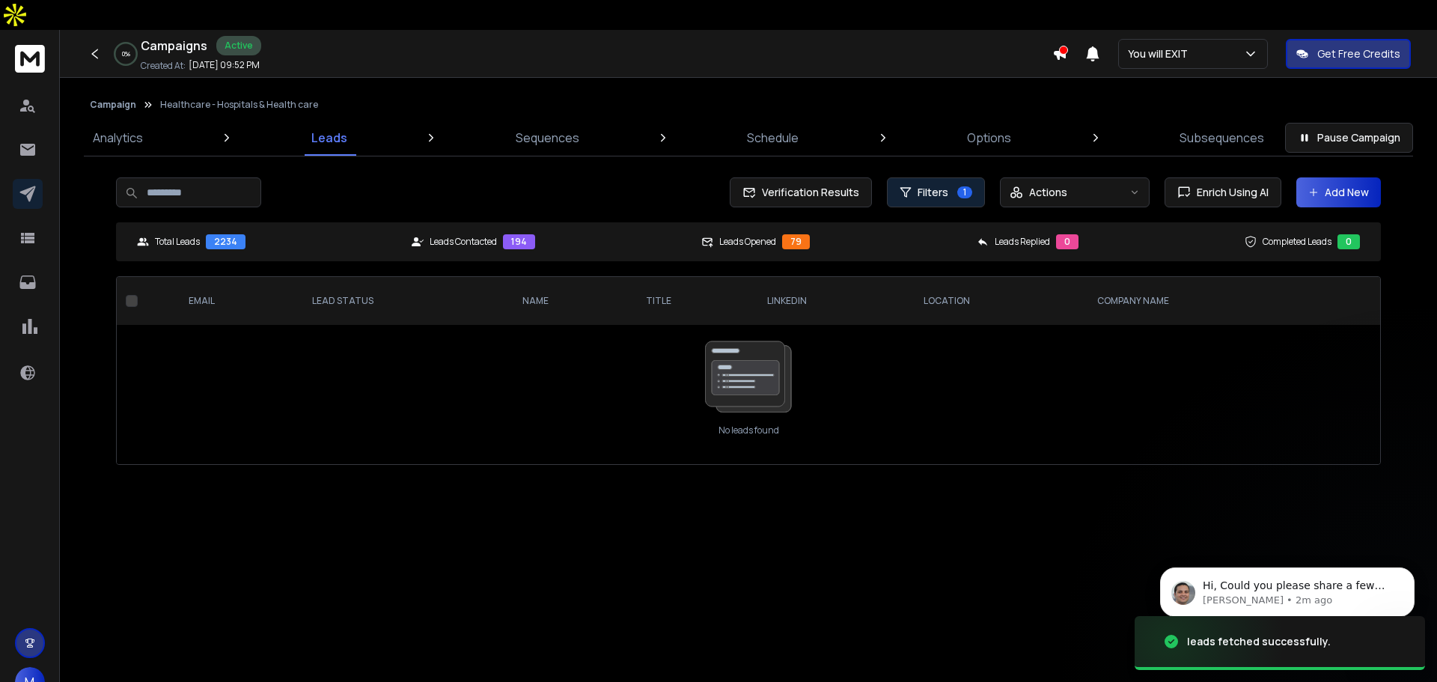
click at [963, 186] on span "1" at bounding box center [964, 192] width 15 height 12
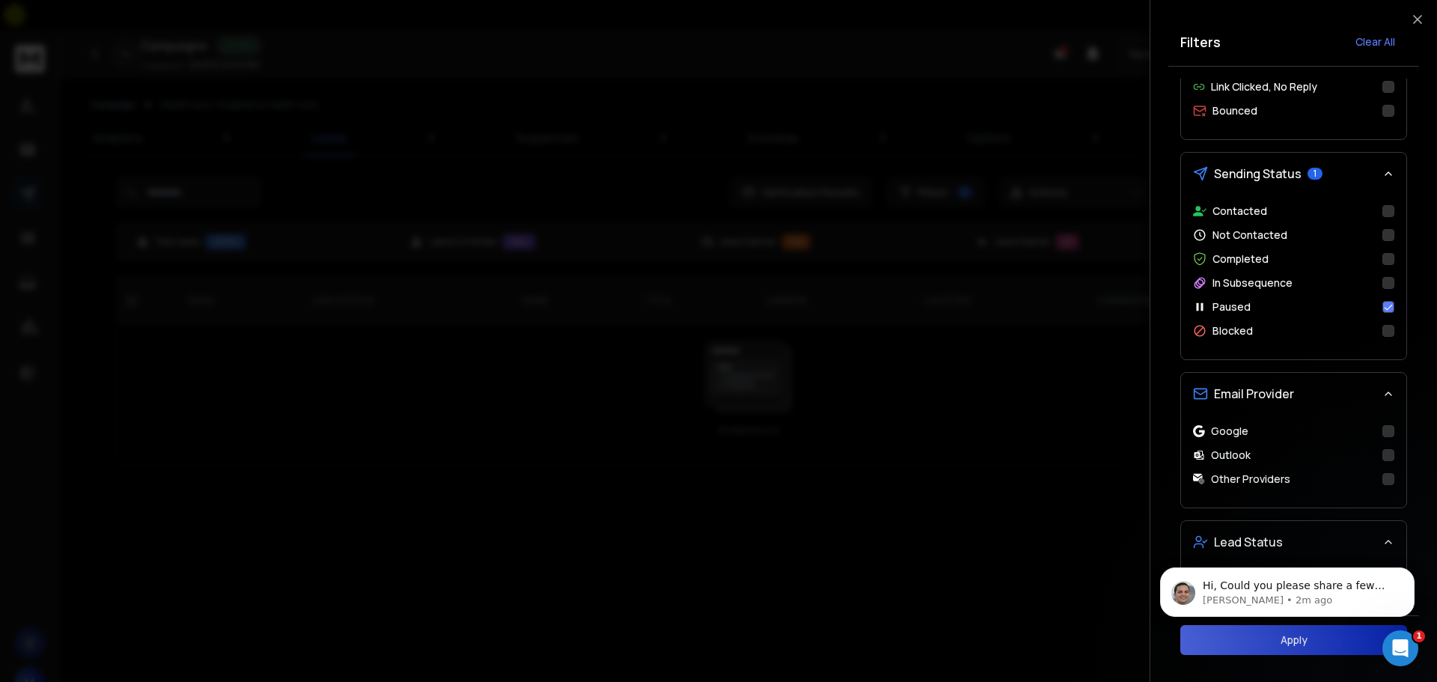
click at [1383, 305] on button "Paused" at bounding box center [1389, 307] width 12 height 12
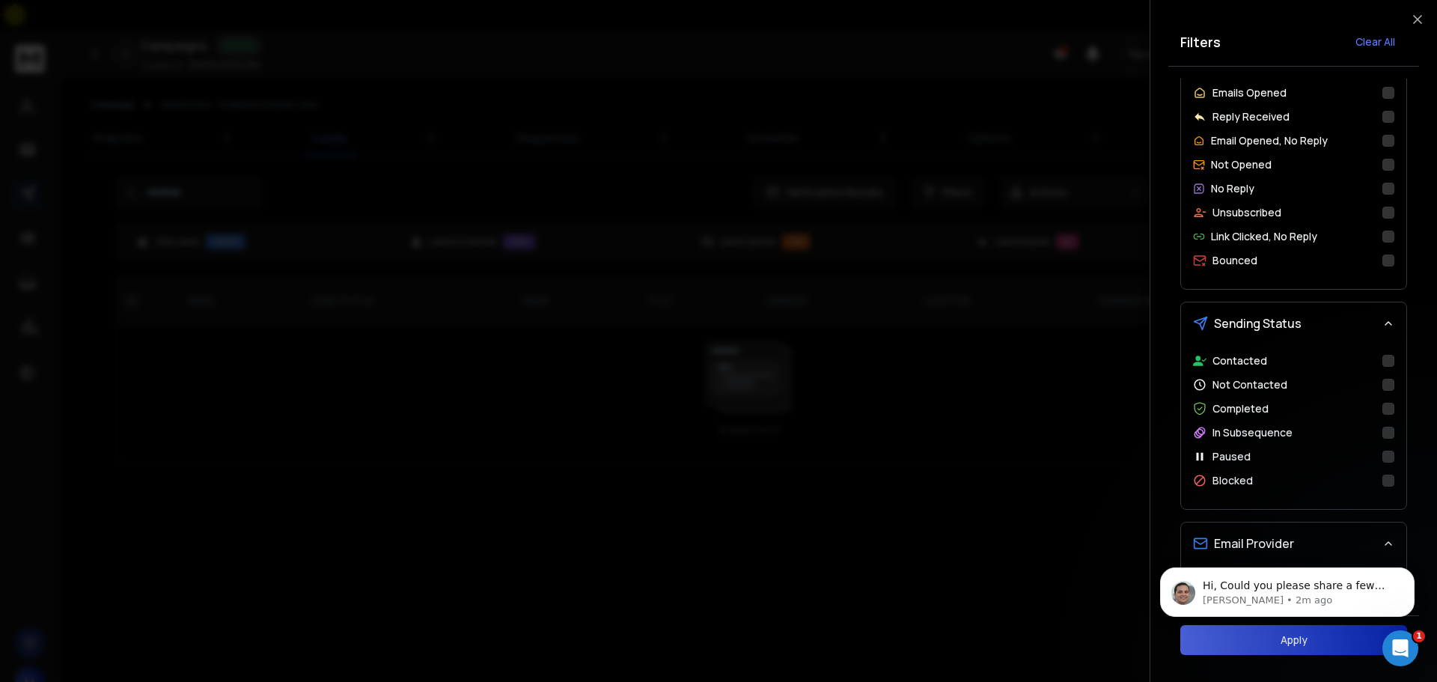
click at [1383, 265] on button "Bounced" at bounding box center [1389, 261] width 12 height 12
drag, startPoint x: 1261, startPoint y: 698, endPoint x: 1260, endPoint y: 639, distance: 59.1
click at [1260, 638] on html "Hi, Could you please share a few example email addresses that were marked as bo…" at bounding box center [1287, 589] width 299 height 106
click at [1255, 649] on button "Apply" at bounding box center [1294, 640] width 227 height 30
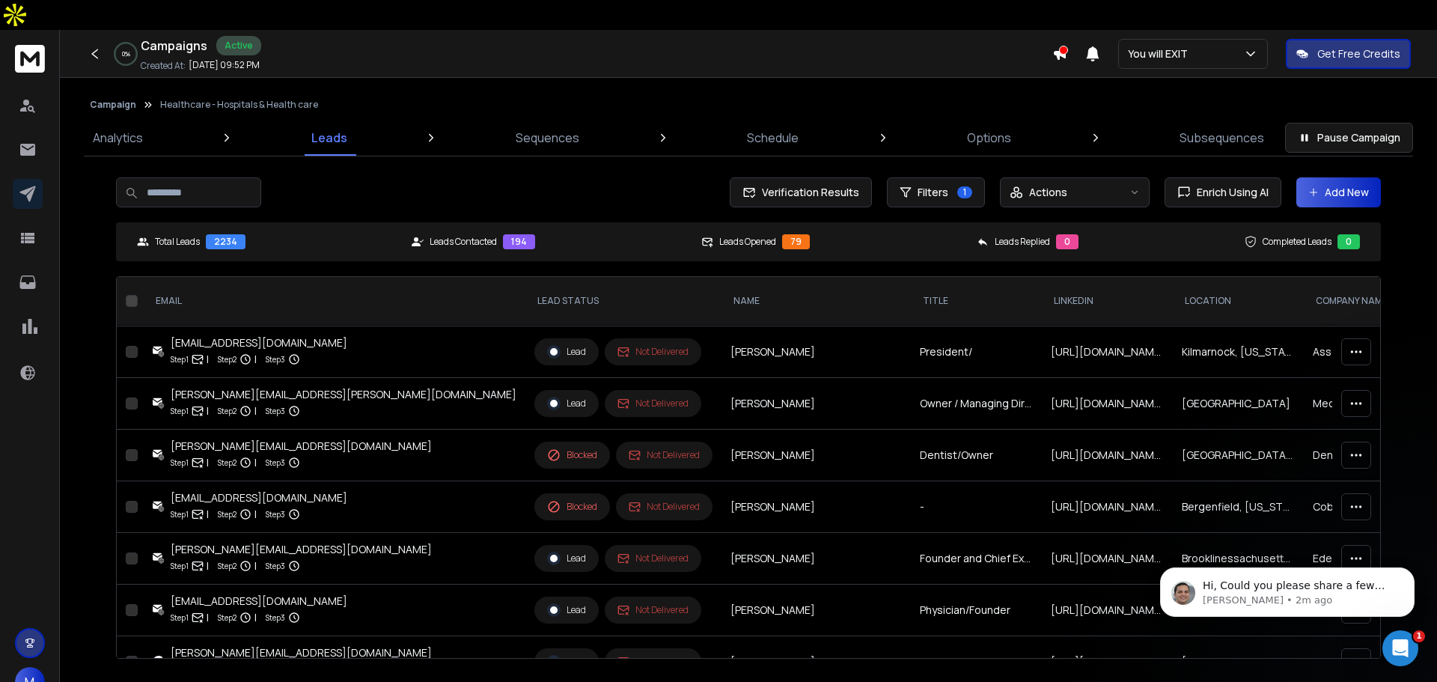
scroll to position [0, 0]
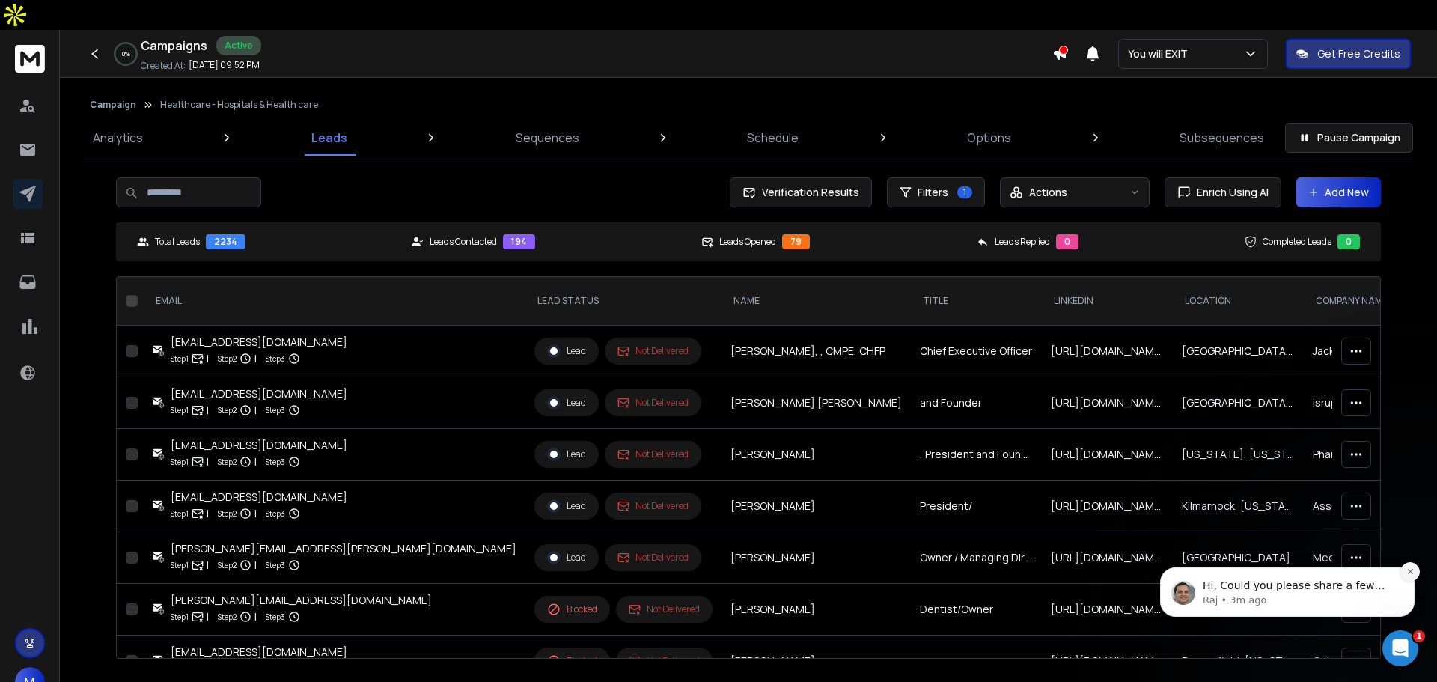
click at [1413, 573] on icon "Dismiss notification" at bounding box center [1411, 571] width 8 height 8
click at [1207, 46] on div "You will EXIT" at bounding box center [1193, 53] width 130 height 15
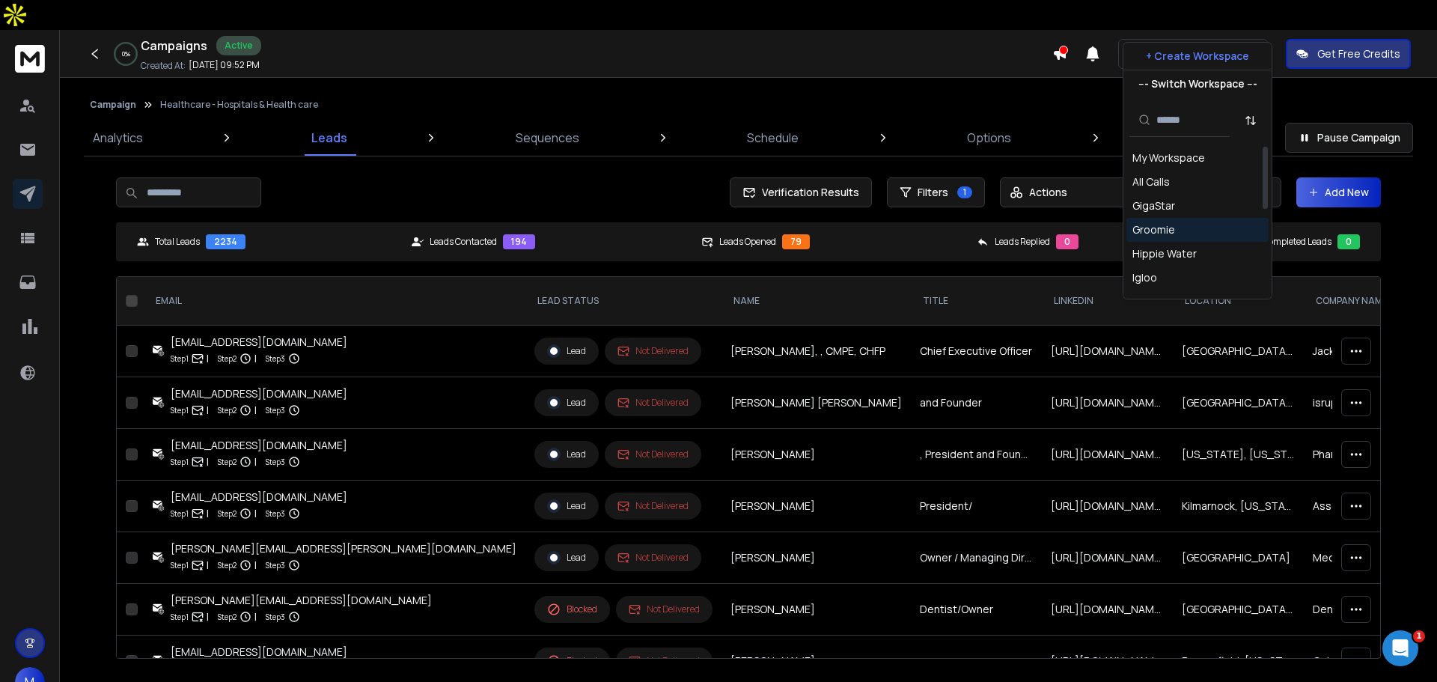
click at [1209, 222] on div "Groomie" at bounding box center [1198, 230] width 142 height 24
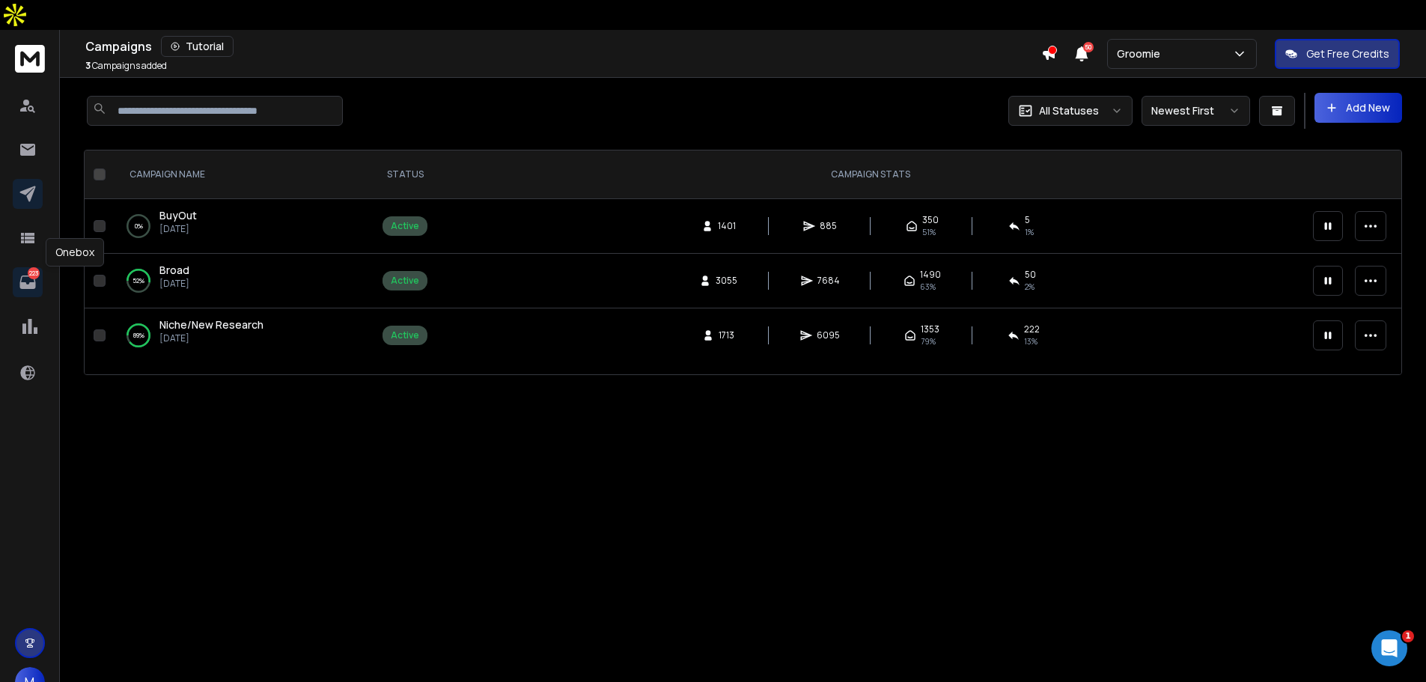
click at [27, 275] on icon at bounding box center [27, 281] width 16 height 13
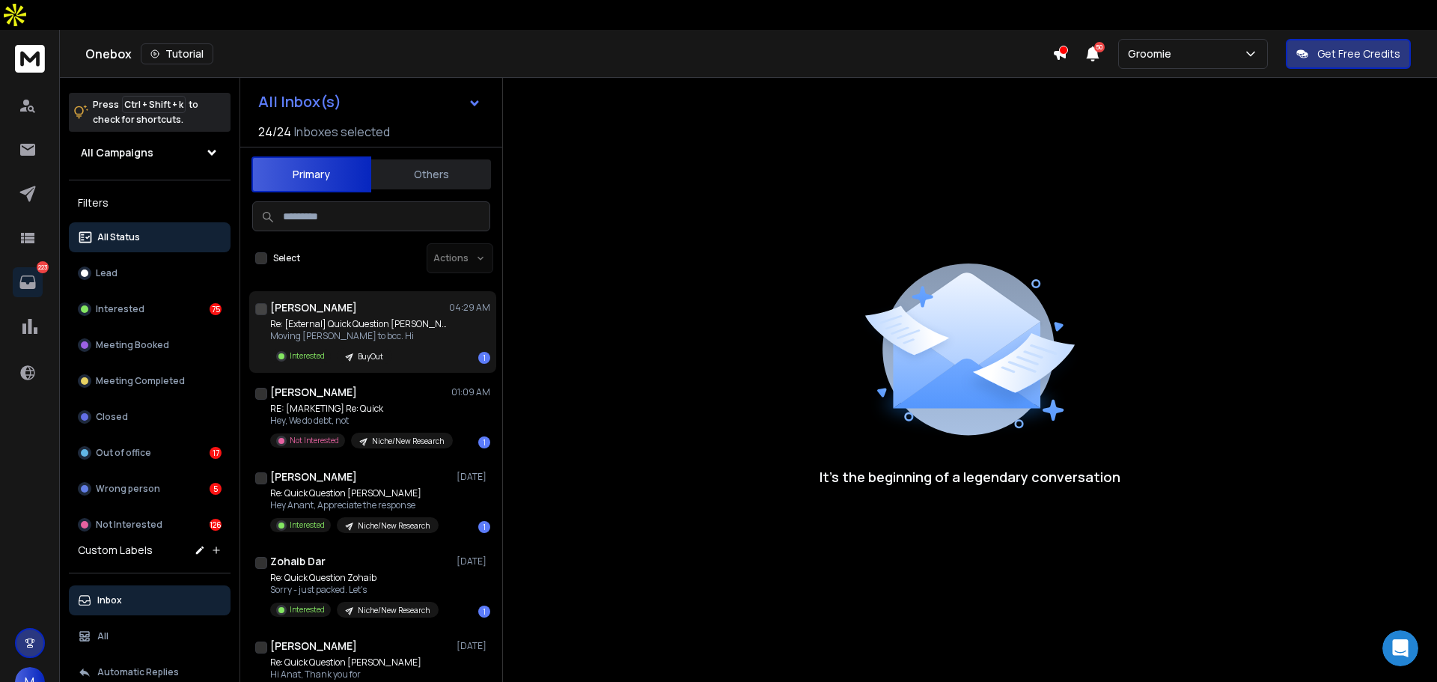
click at [412, 318] on p "Re: [External] Quick Question Ryan" at bounding box center [360, 324] width 180 height 12
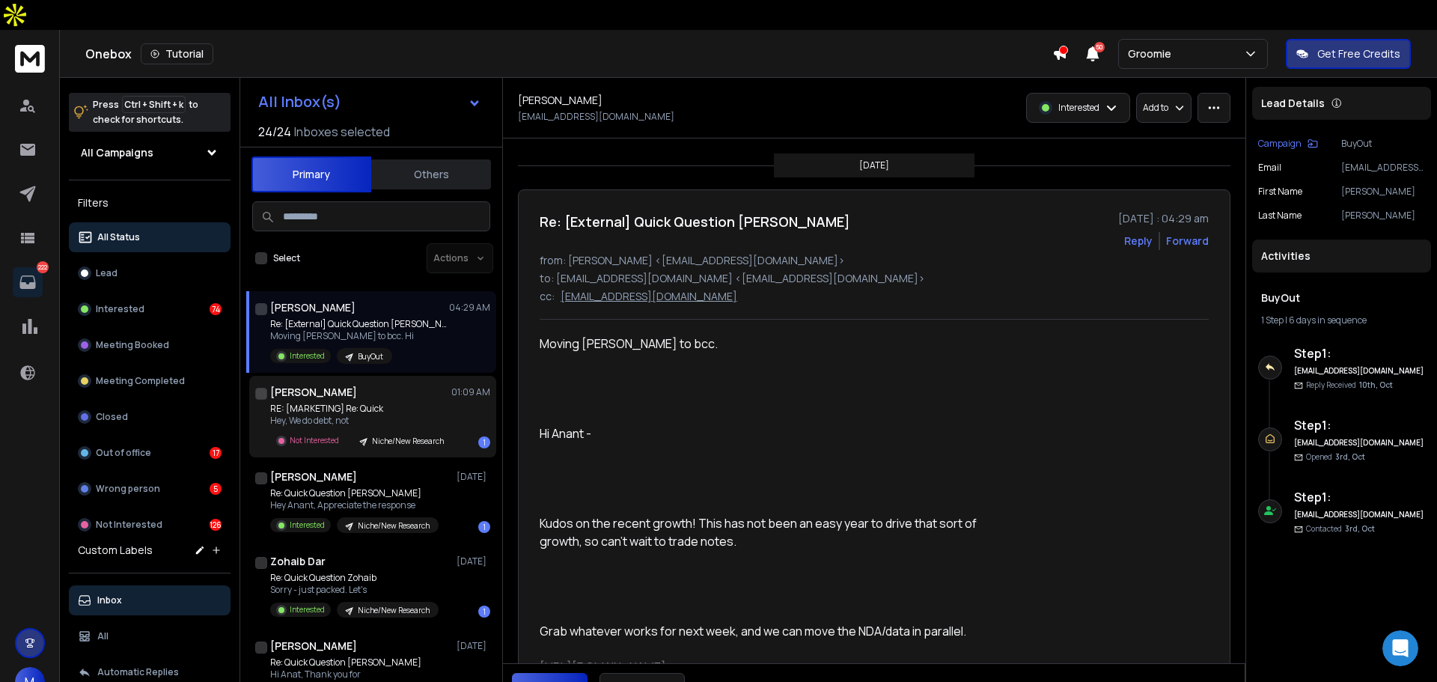
scroll to position [150, 0]
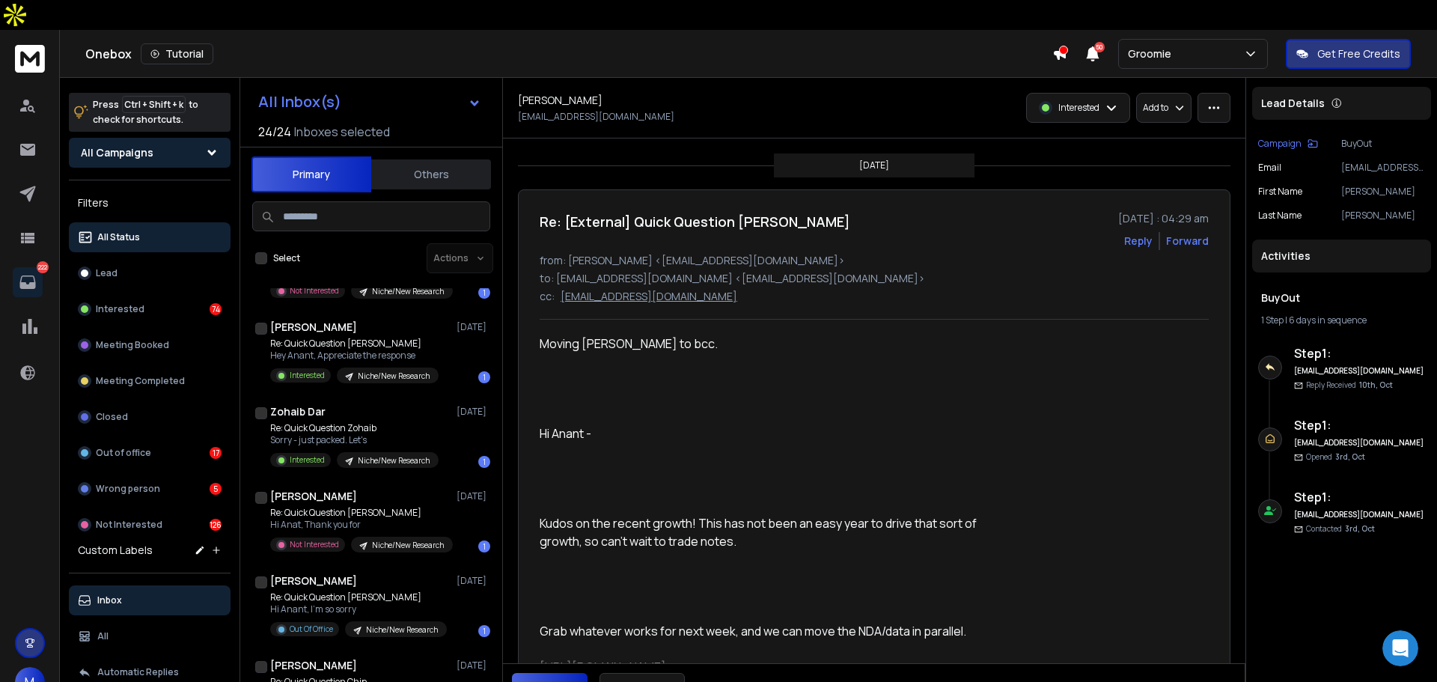
click at [167, 138] on button "All Campaigns" at bounding box center [150, 153] width 162 height 30
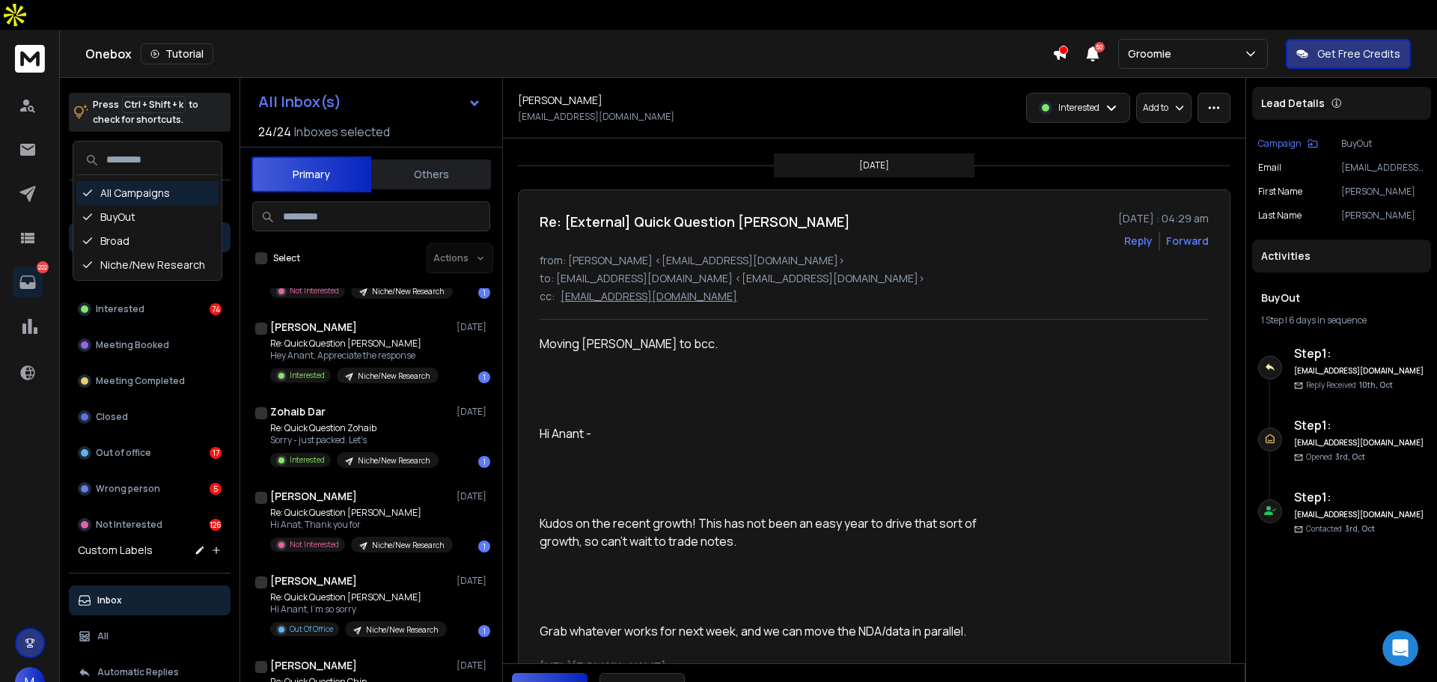
click at [103, 189] on div "All Campaigns" at bounding box center [147, 193] width 142 height 24
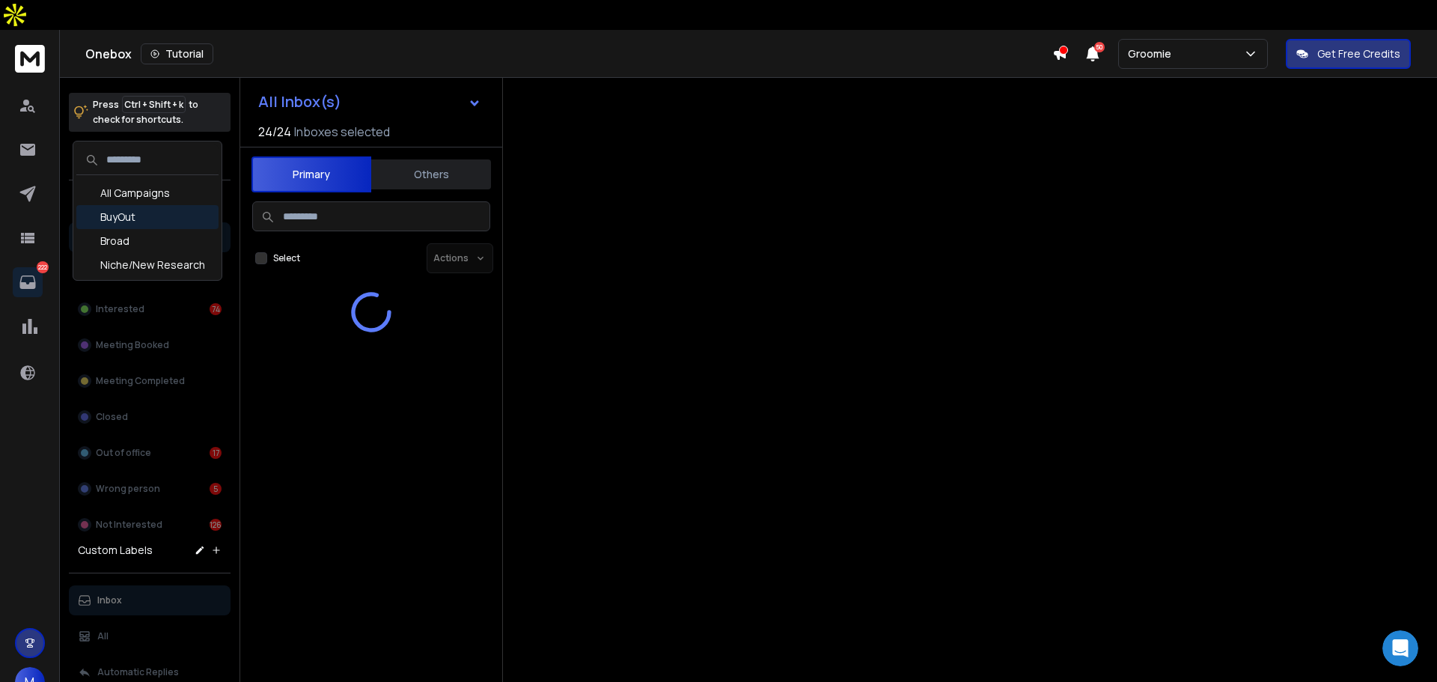
click at [114, 218] on div "BuyOut" at bounding box center [147, 217] width 142 height 24
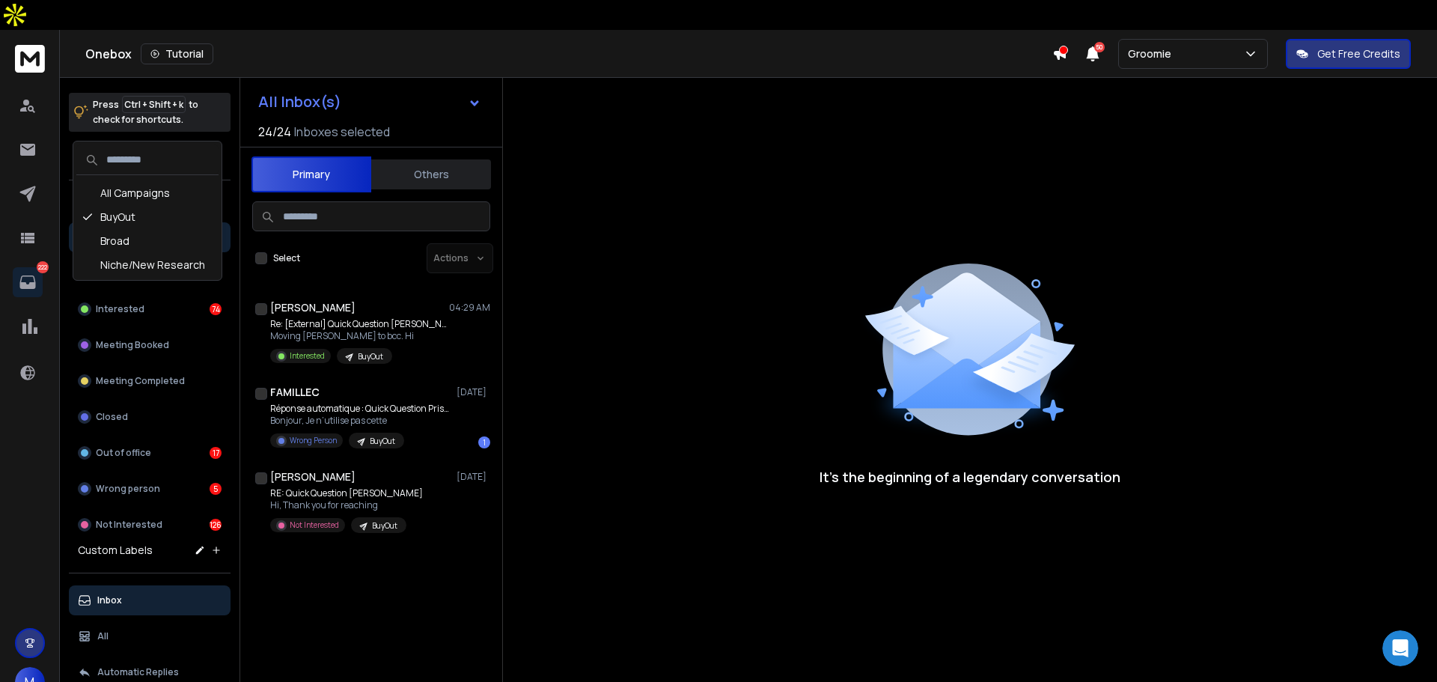
click at [738, 264] on div "It’s the beginning of a legendary conversation" at bounding box center [970, 367] width 934 height 579
